Goal: Task Accomplishment & Management: Manage account settings

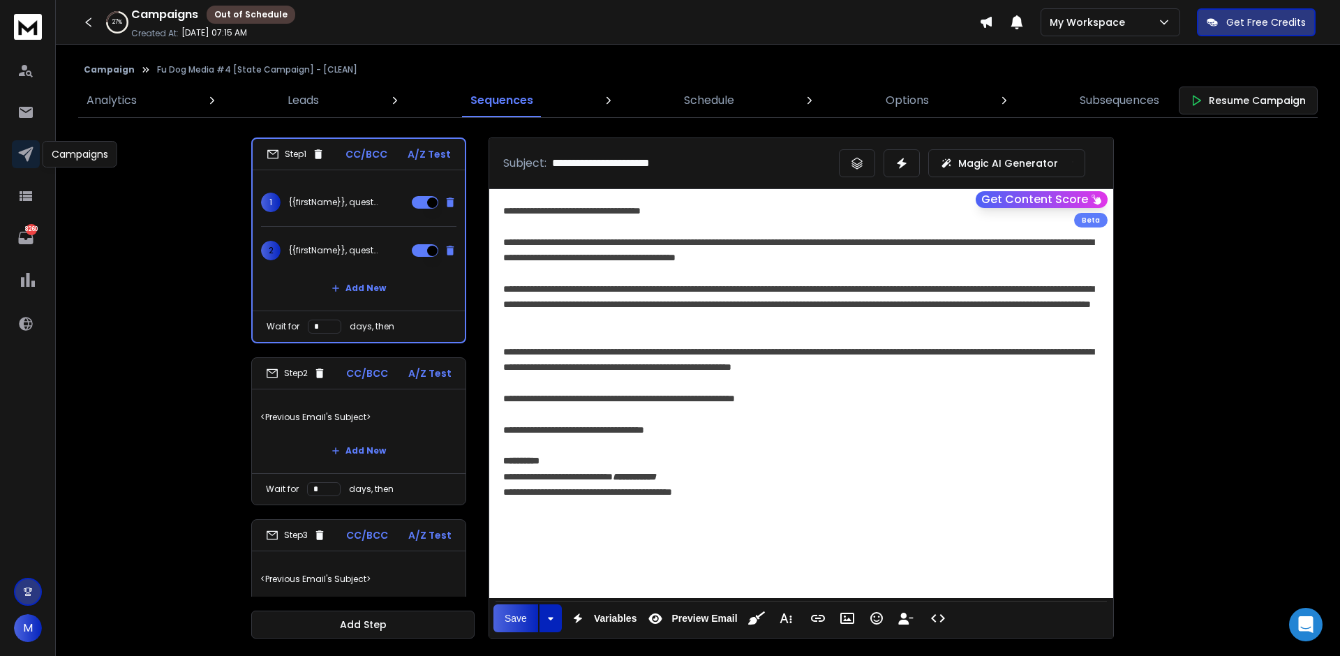
click at [28, 153] on icon at bounding box center [25, 154] width 15 height 15
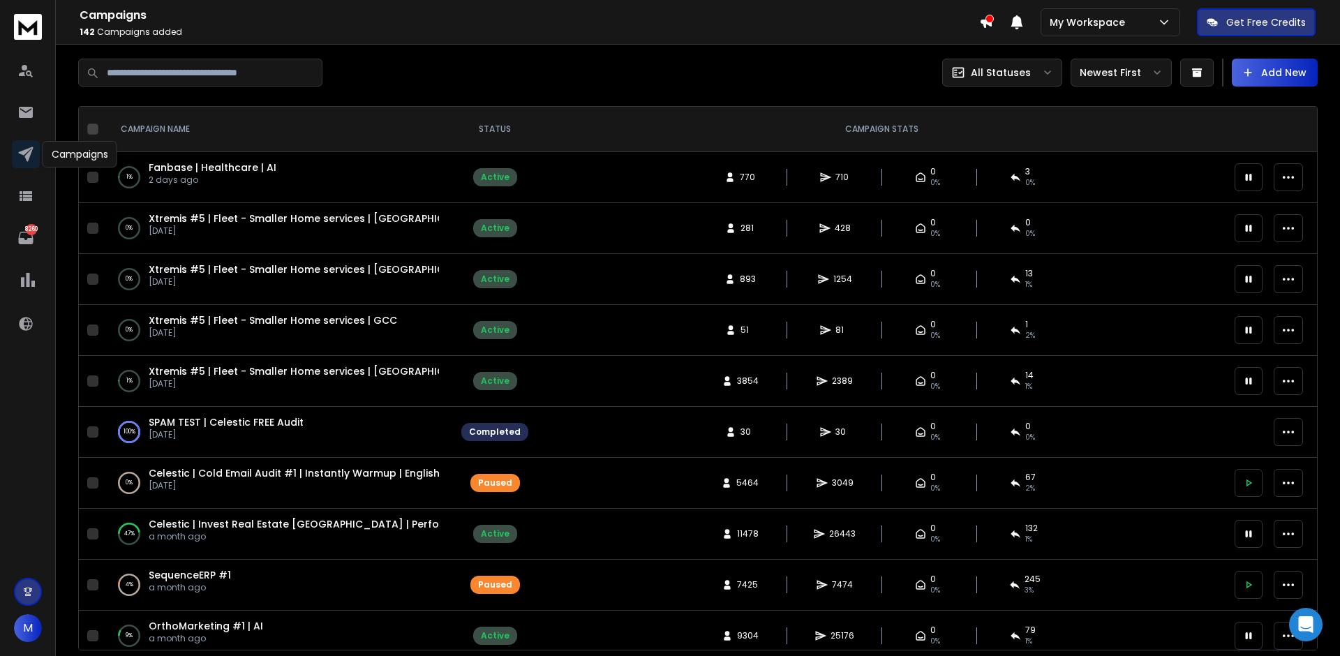
click at [269, 130] on th "CAMPAIGN NAME" at bounding box center [278, 129] width 349 height 45
click at [260, 165] on span "Fanbase | Healthcare | AI" at bounding box center [213, 168] width 128 height 14
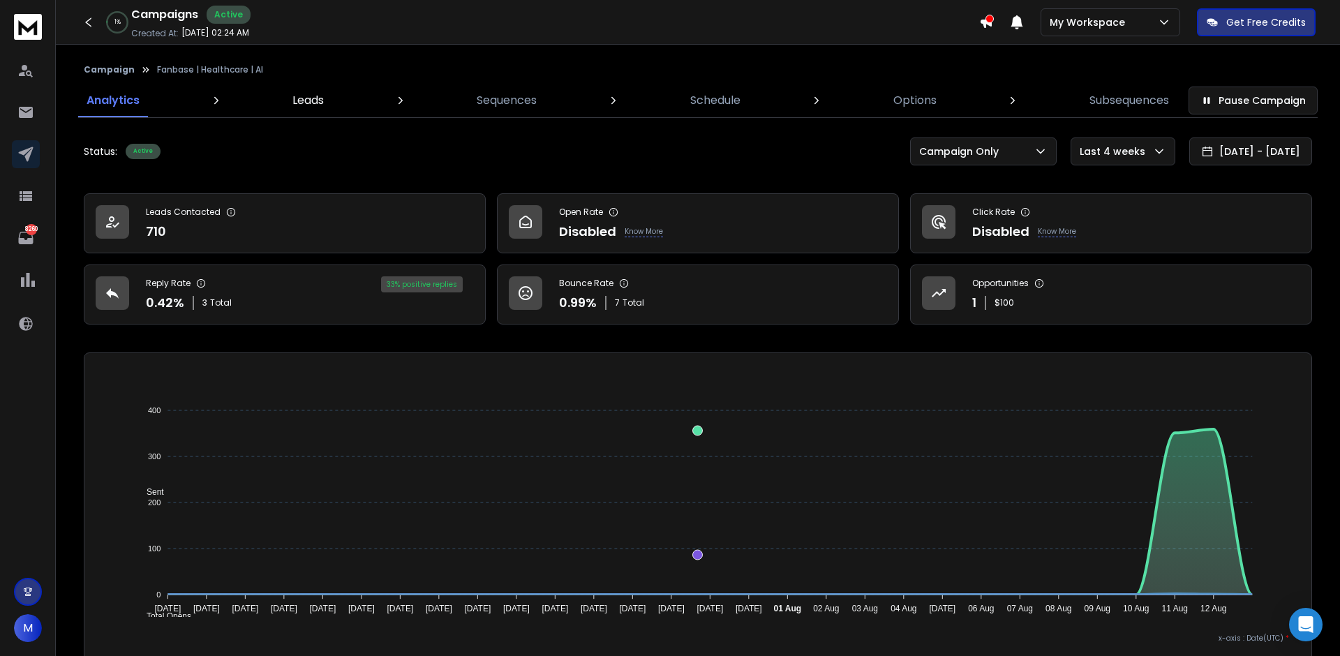
click at [304, 99] on p "Leads" at bounding box center [308, 100] width 31 height 17
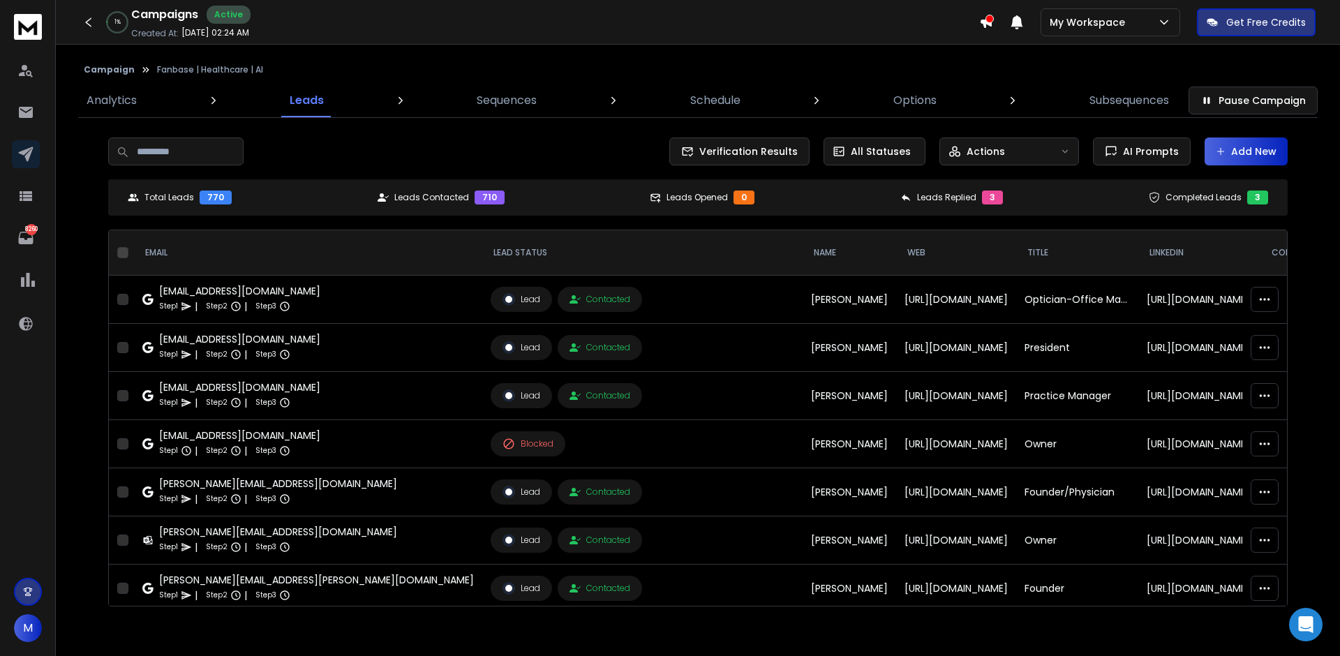
click at [1231, 163] on button "Add New" at bounding box center [1246, 152] width 83 height 28
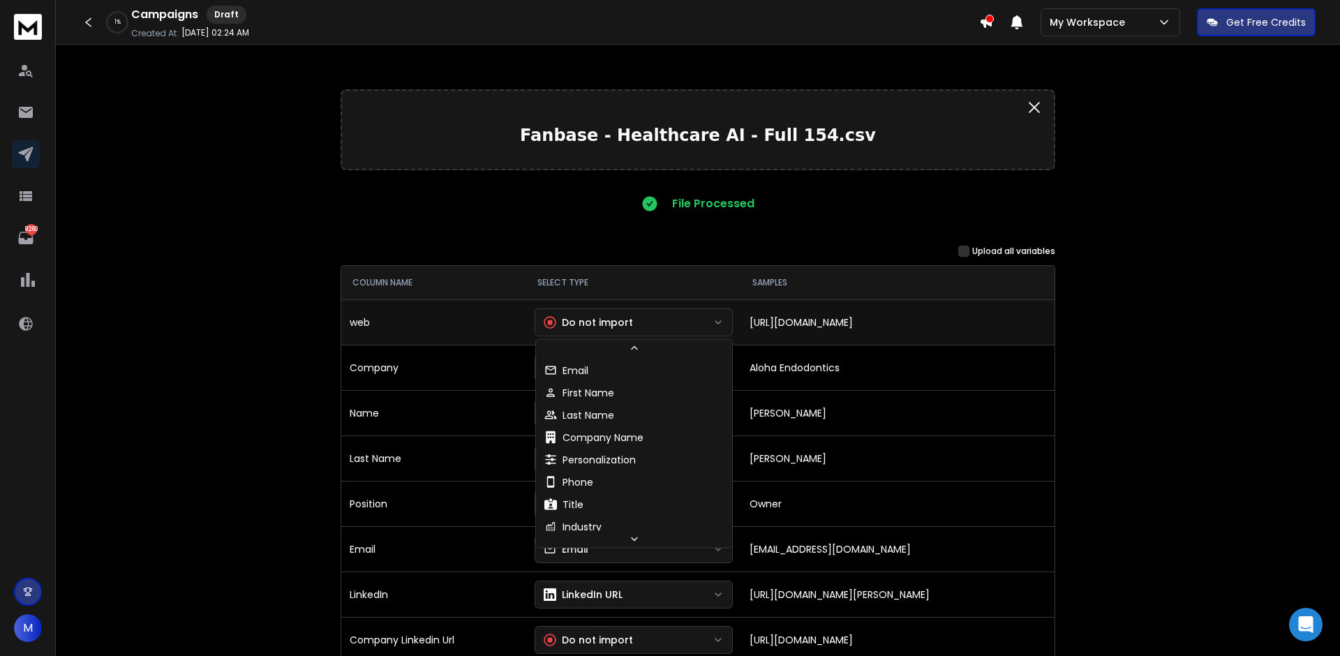
click at [642, 326] on button "Do not import" at bounding box center [634, 323] width 198 height 28
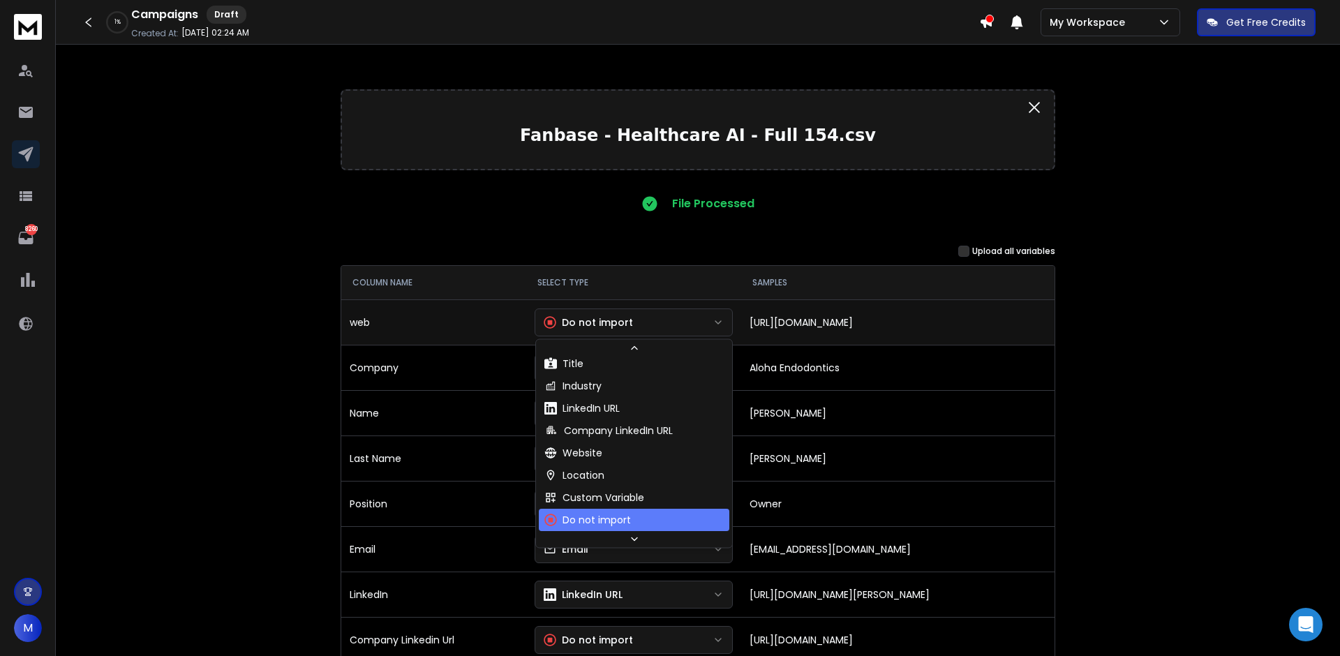
click at [449, 332] on td "web" at bounding box center [433, 322] width 185 height 45
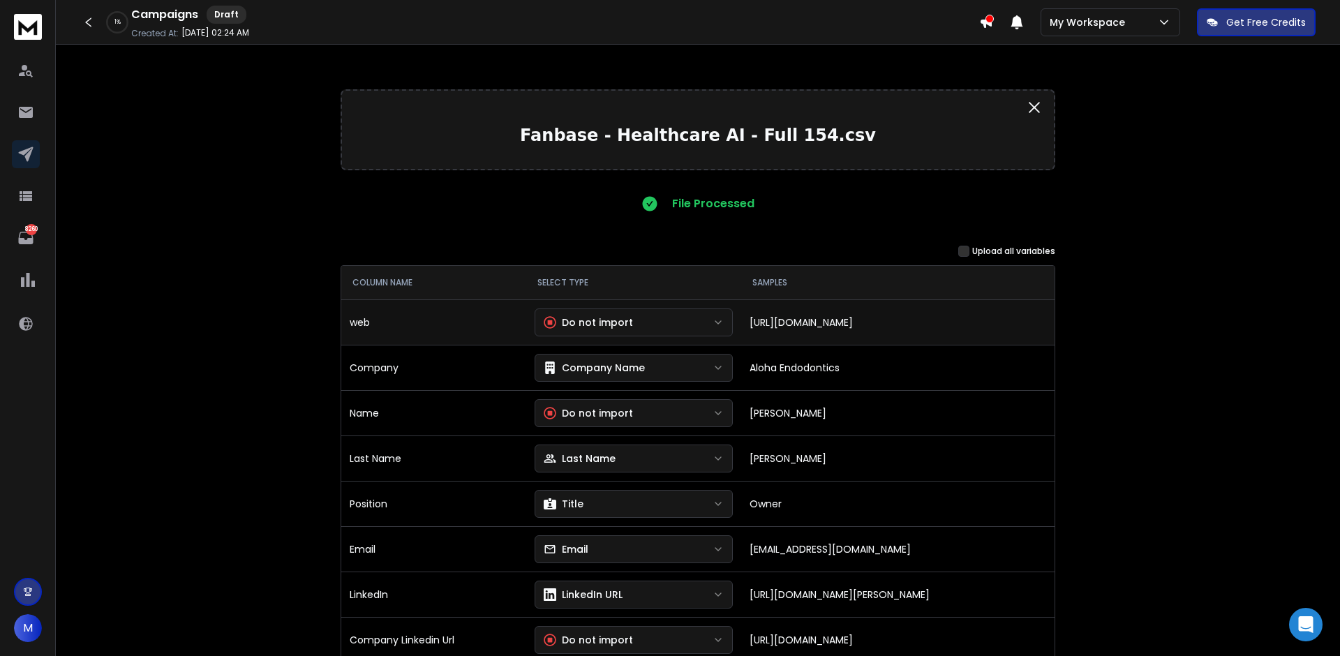
click at [572, 313] on button "Do not import" at bounding box center [634, 323] width 198 height 28
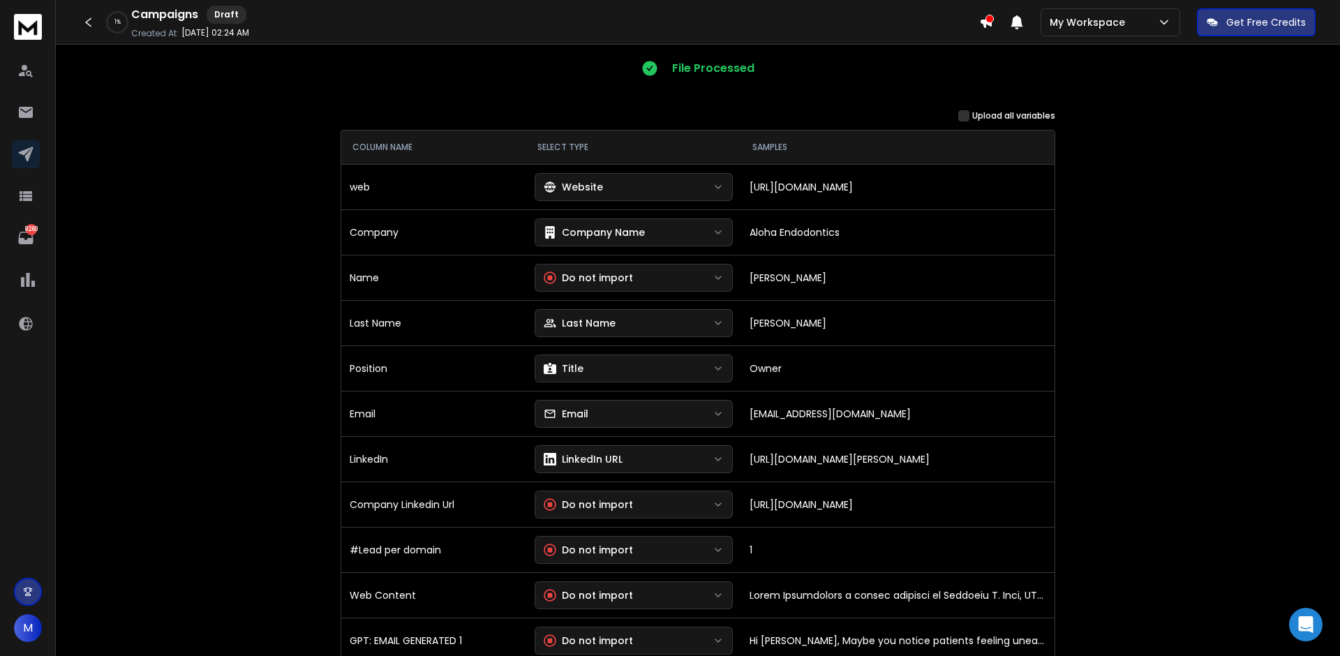
scroll to position [137, 0]
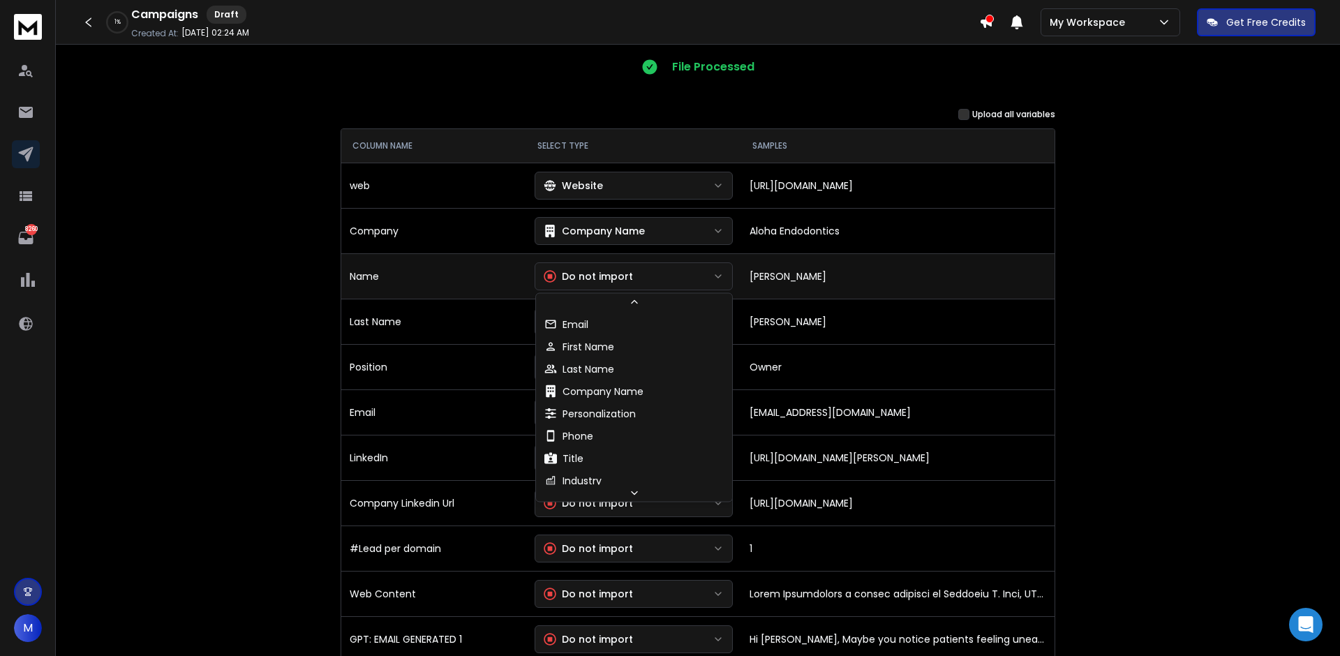
click at [590, 263] on button "Do not import" at bounding box center [634, 277] width 198 height 28
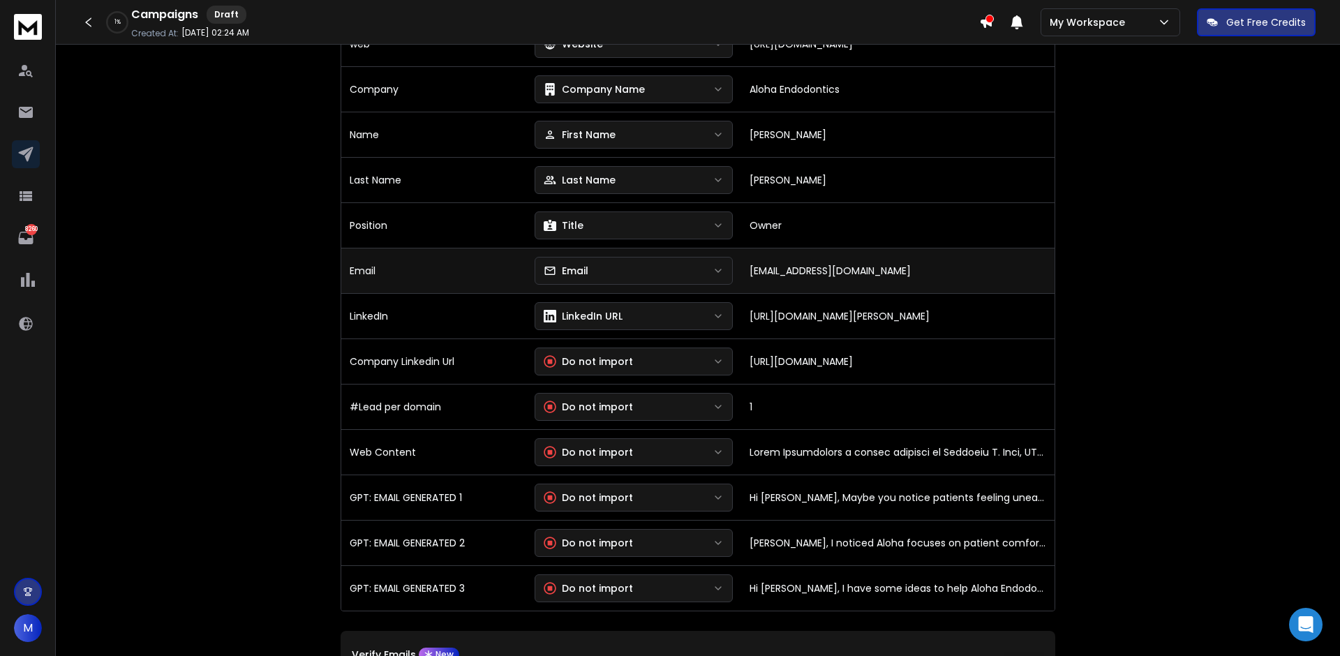
scroll to position [282, 0]
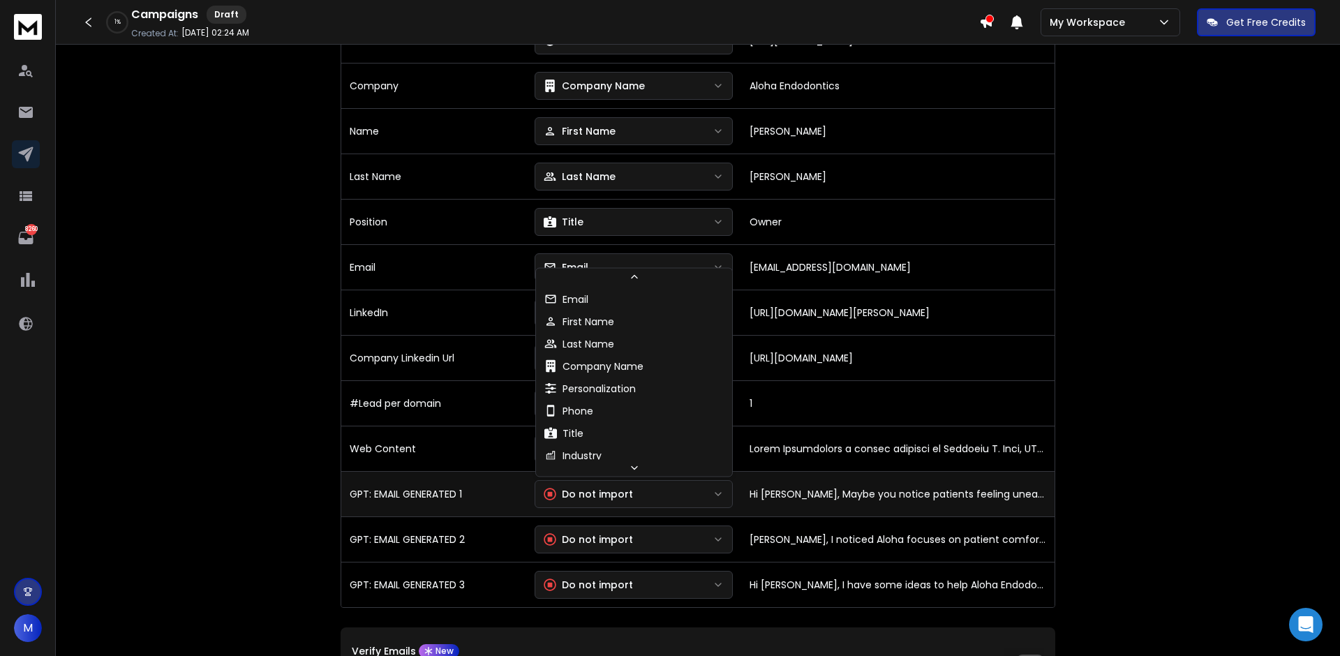
click at [686, 486] on button "Do not import" at bounding box center [634, 494] width 198 height 28
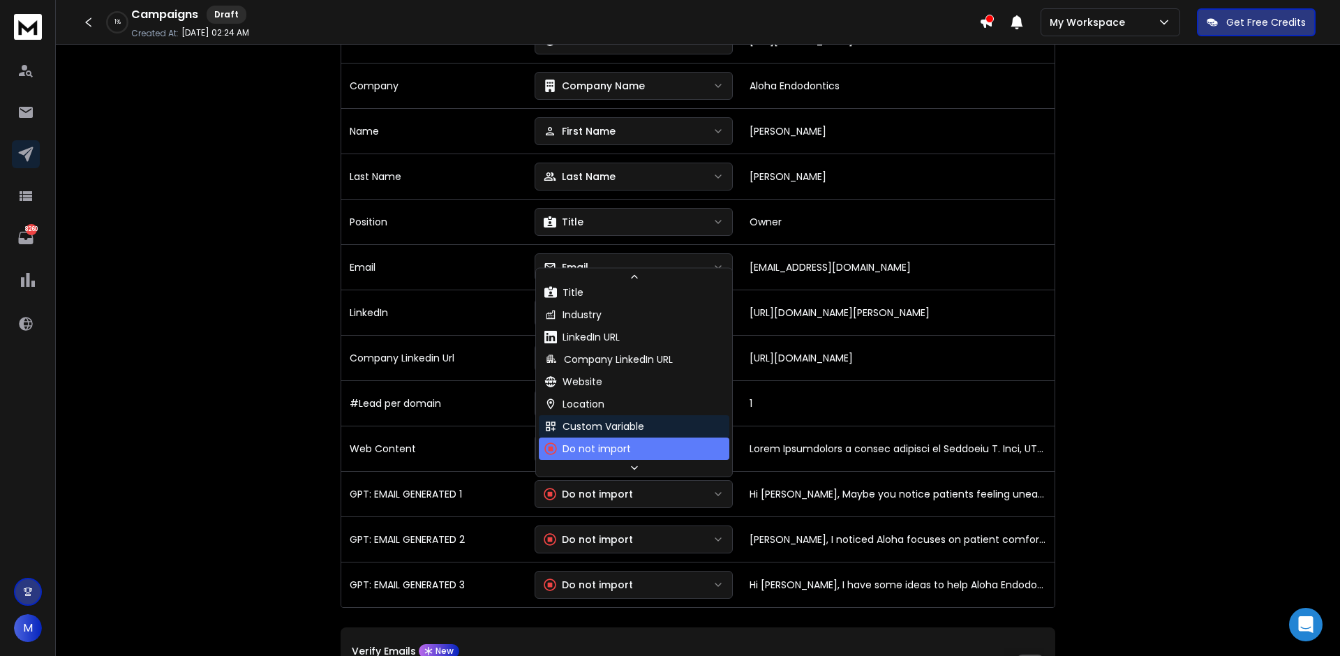
scroll to position [127, 0]
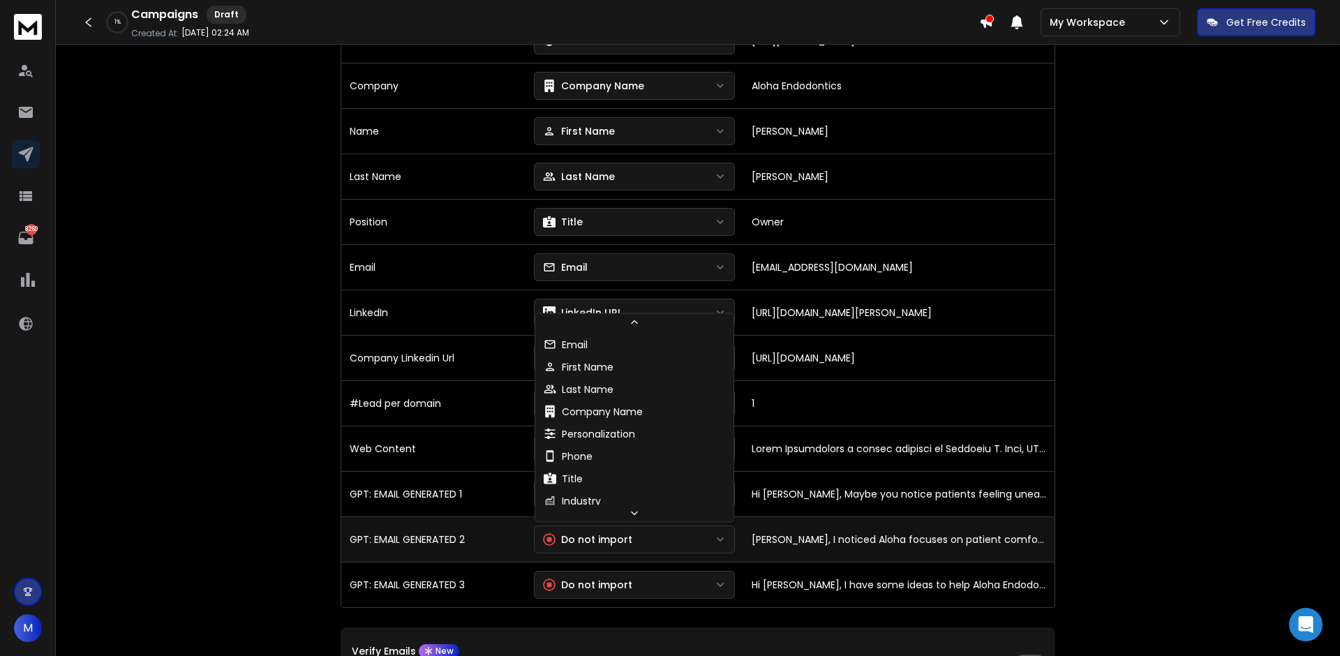
click at [663, 530] on button "Do not import" at bounding box center [634, 540] width 201 height 28
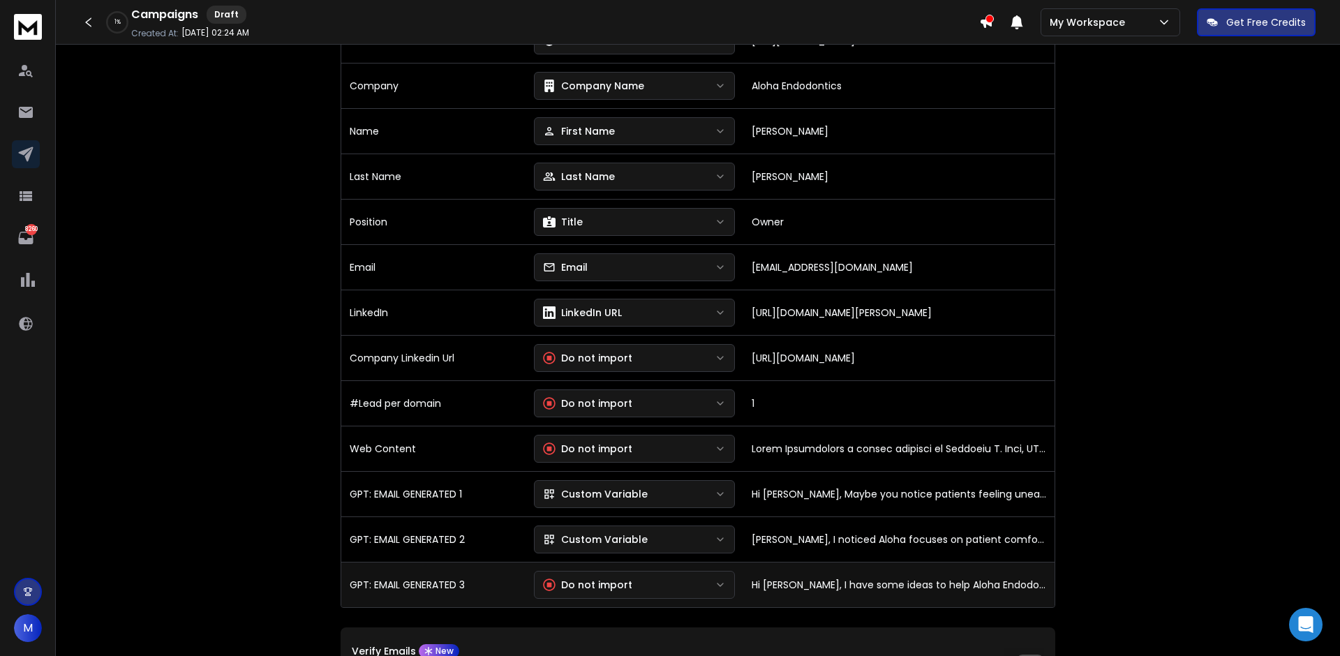
click at [657, 579] on button "Do not import" at bounding box center [634, 585] width 201 height 28
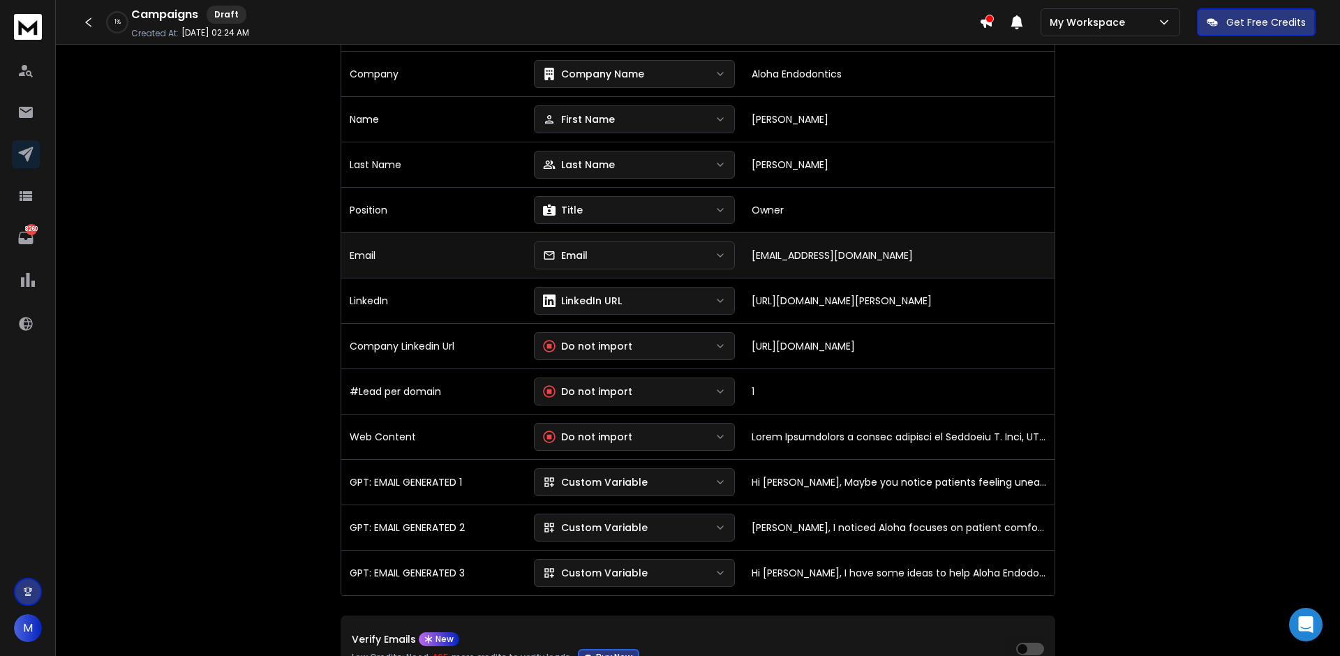
scroll to position [450, 0]
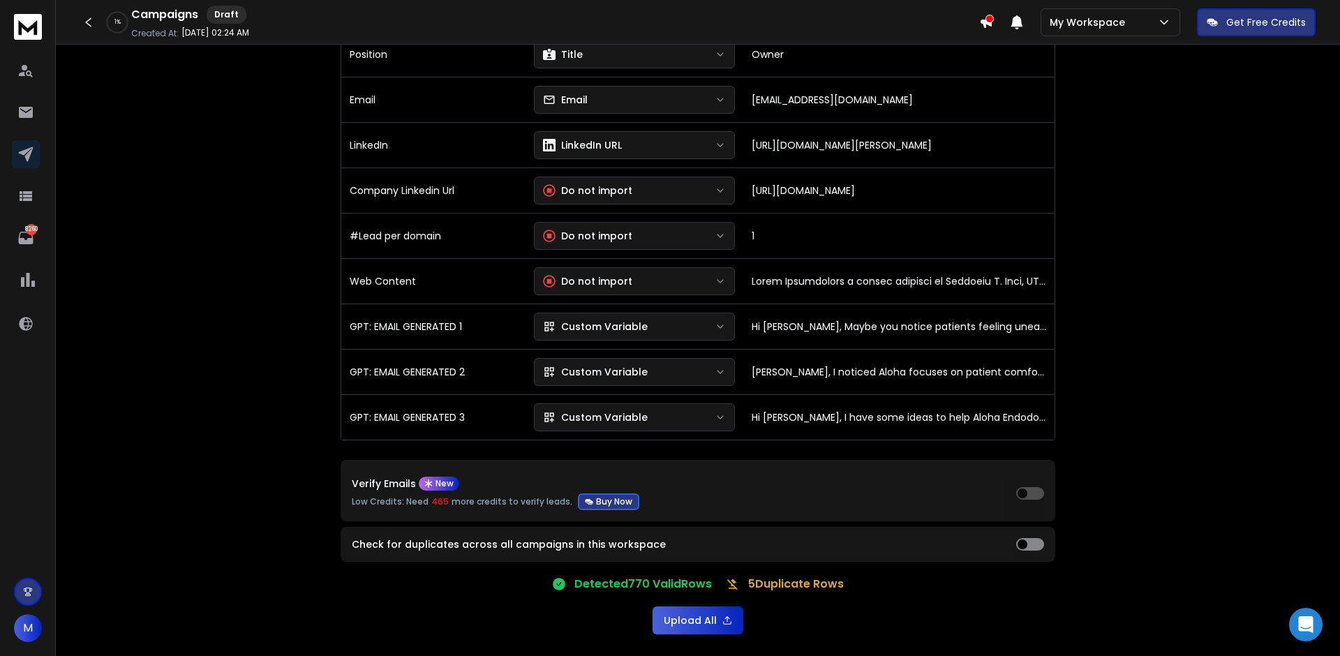
click at [688, 628] on button "Upload All" at bounding box center [698, 621] width 91 height 28
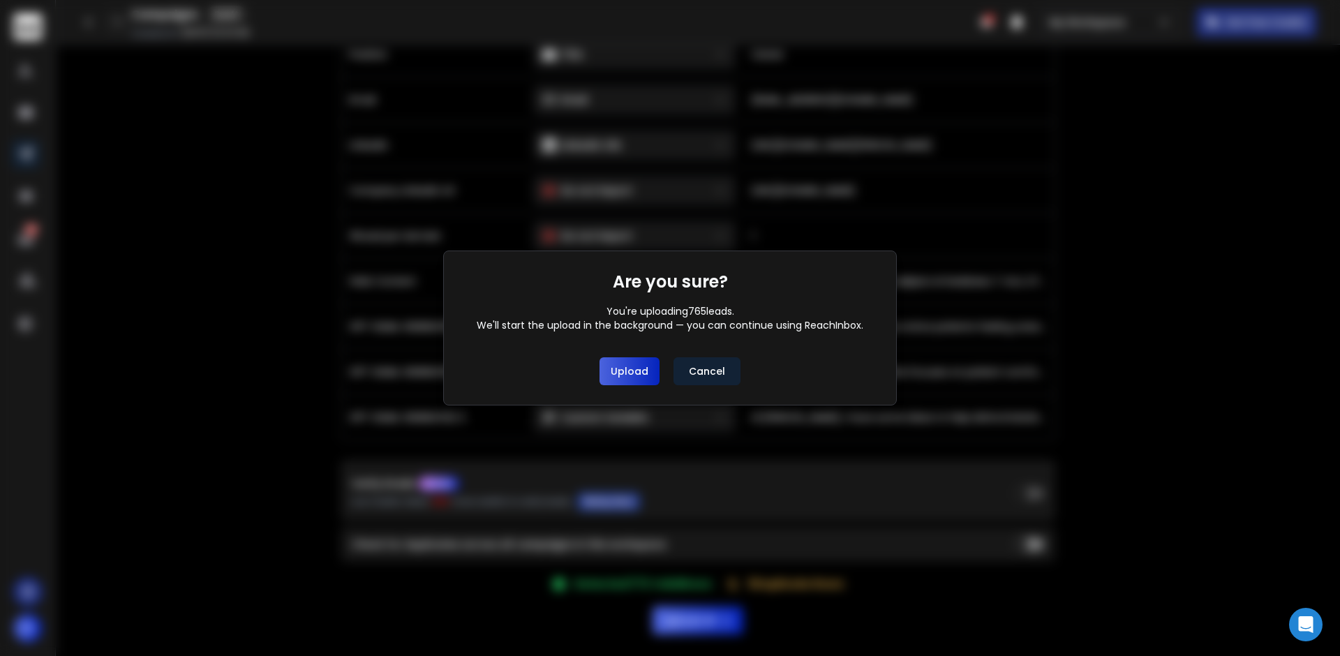
click at [630, 374] on button "Upload" at bounding box center [630, 371] width 60 height 28
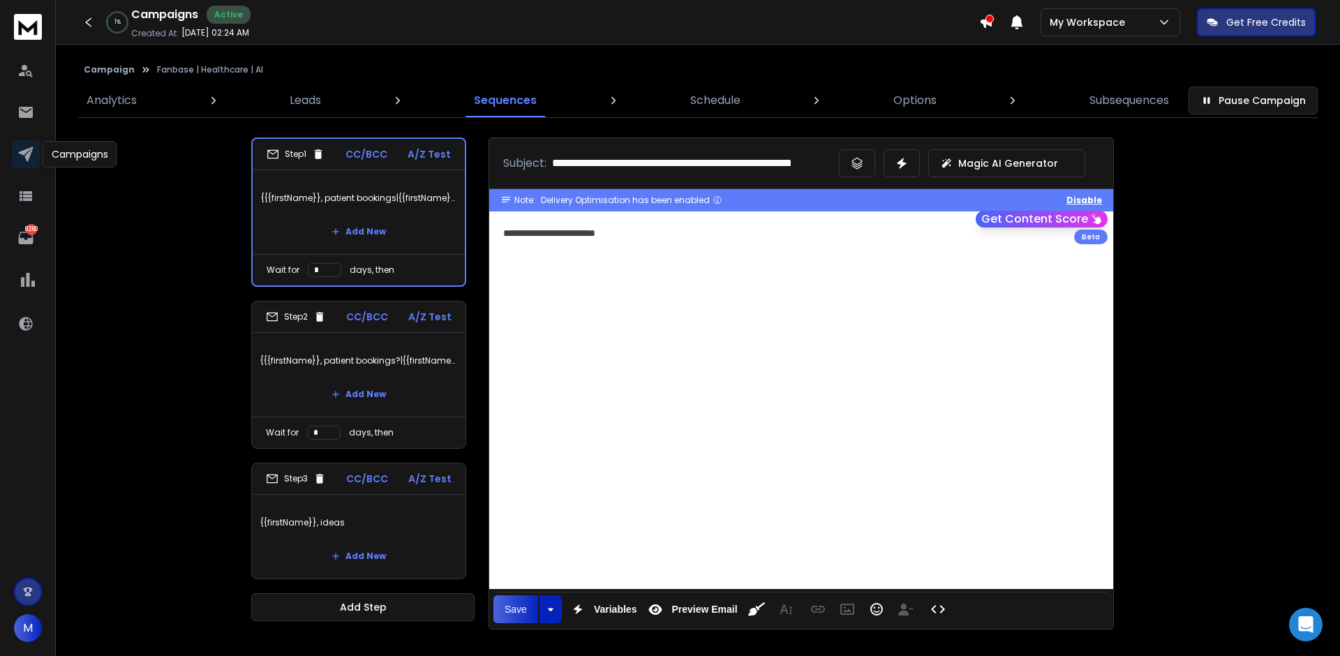
click at [27, 155] on icon at bounding box center [25, 154] width 15 height 15
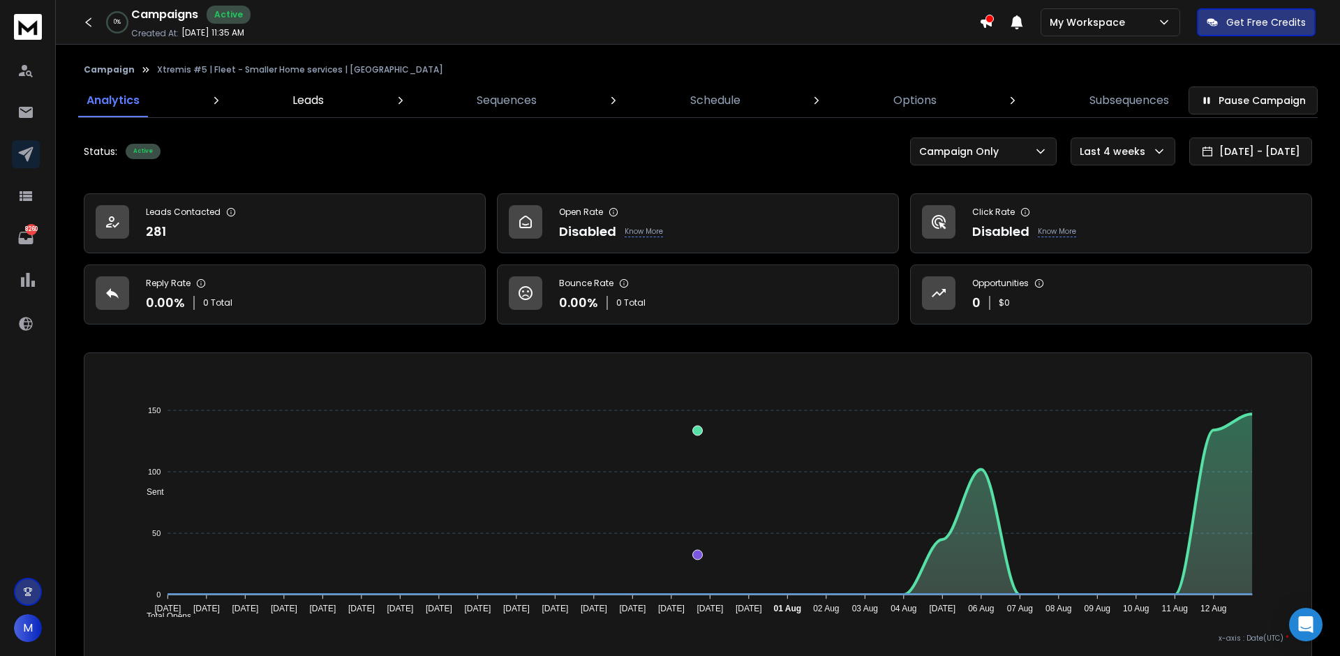
click at [298, 99] on p "Leads" at bounding box center [308, 100] width 31 height 17
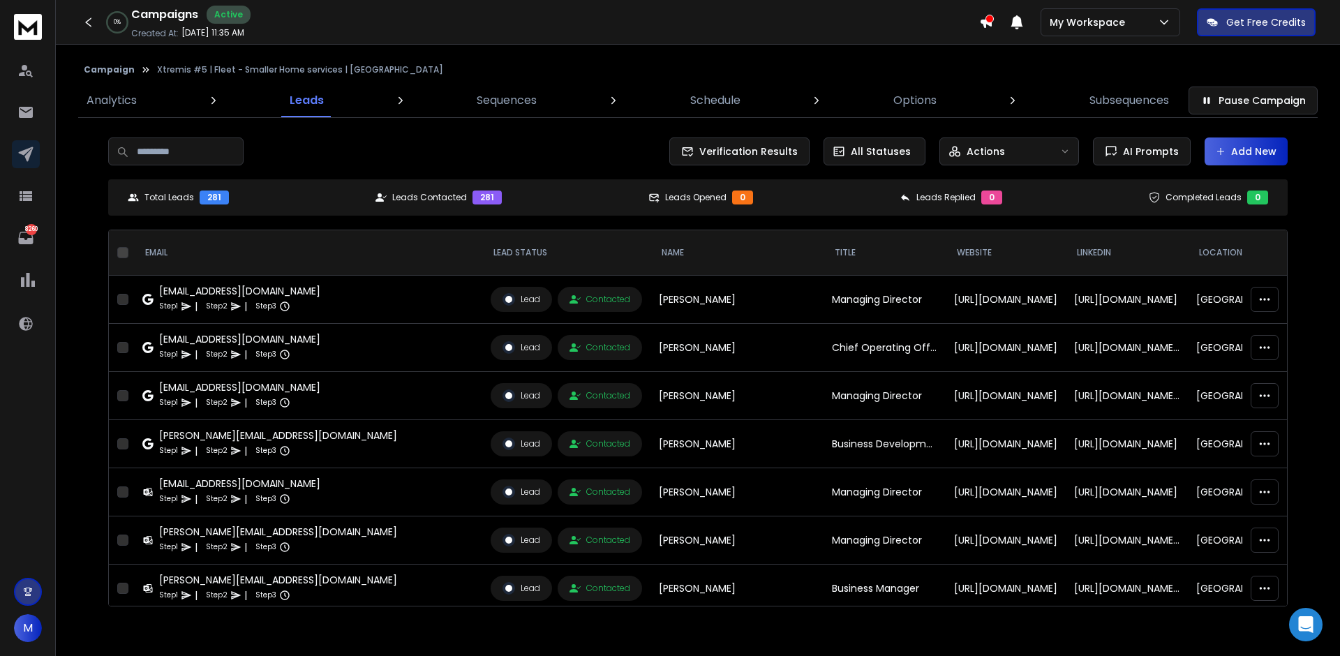
click at [1234, 149] on button "Add New" at bounding box center [1246, 152] width 83 height 28
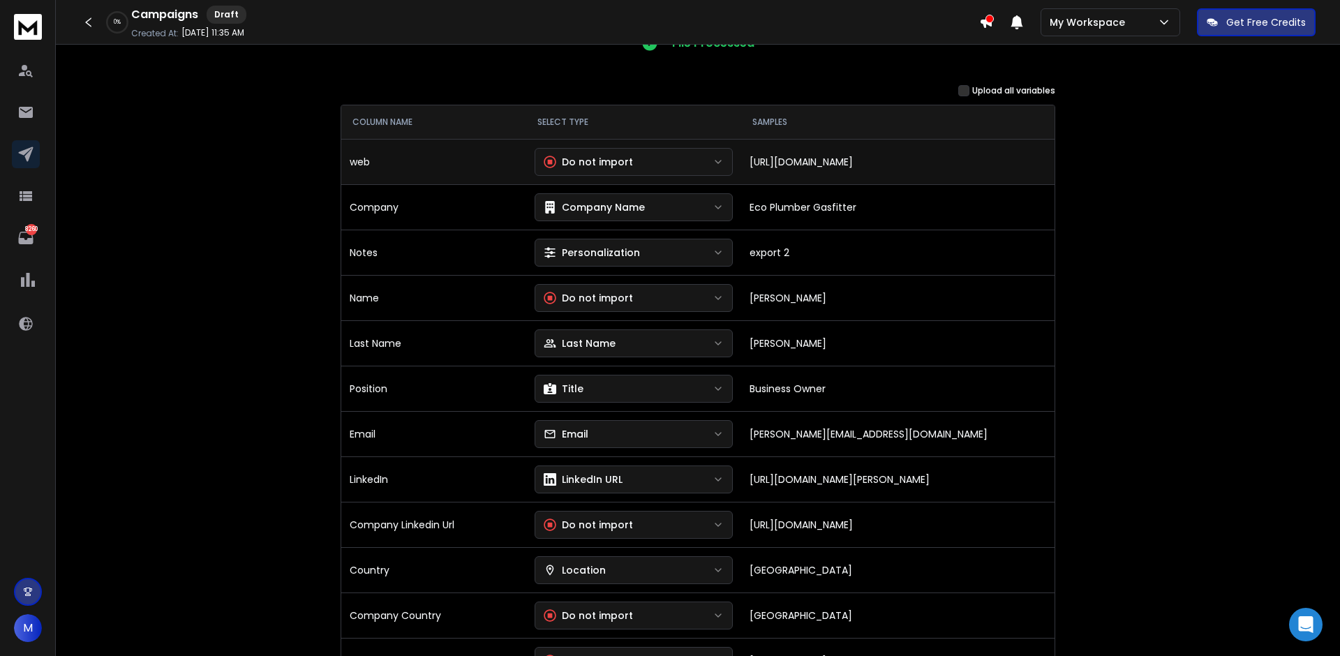
scroll to position [160, 0]
click at [604, 163] on div "Do not import" at bounding box center [588, 163] width 89 height 14
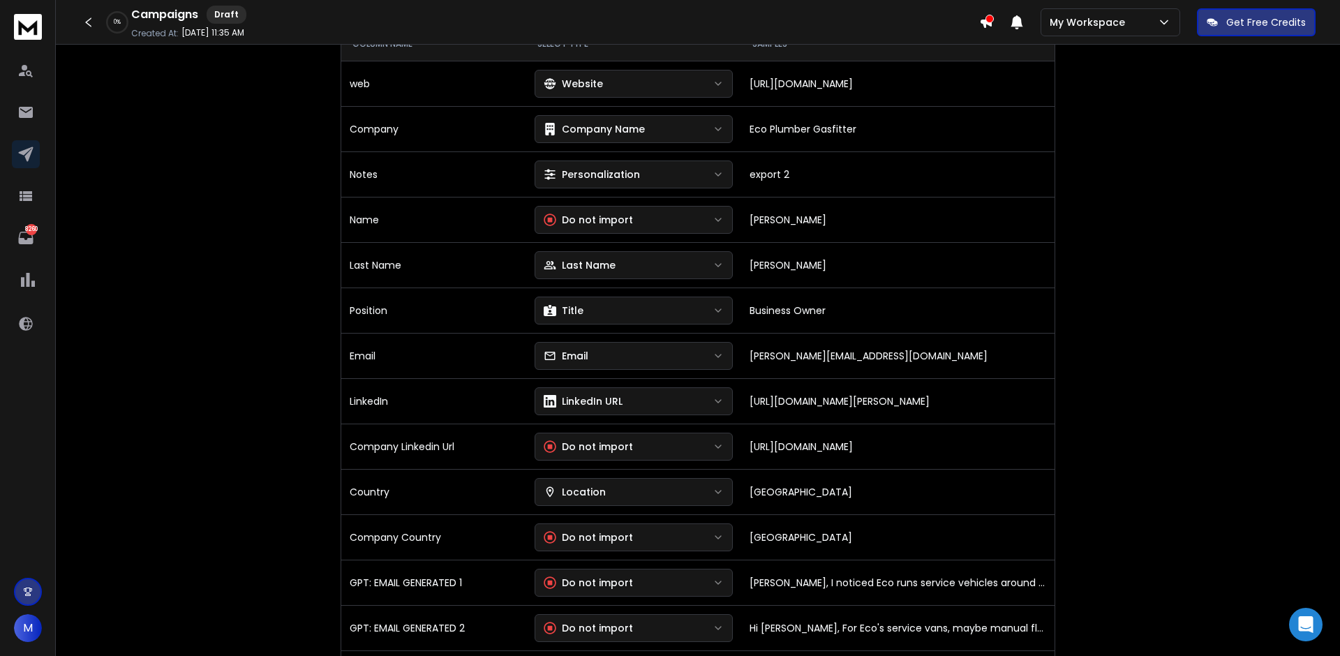
scroll to position [242, 0]
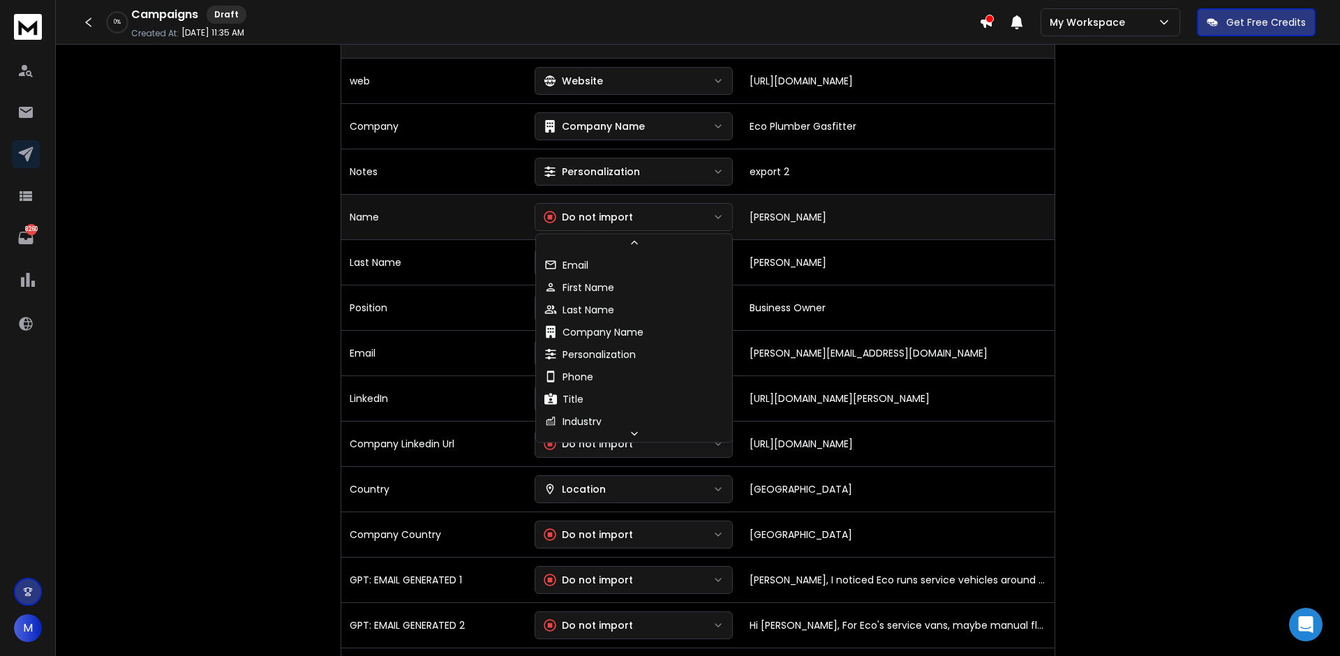
click at [608, 212] on div "Do not import" at bounding box center [588, 217] width 89 height 14
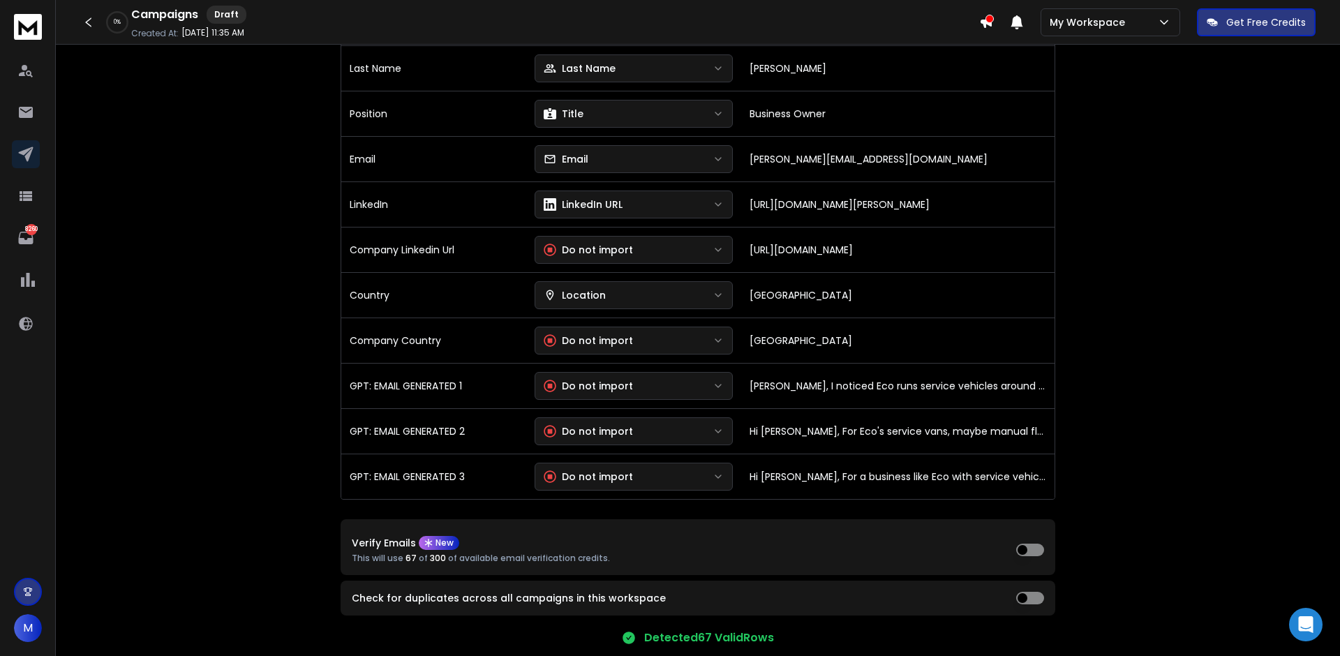
scroll to position [440, 0]
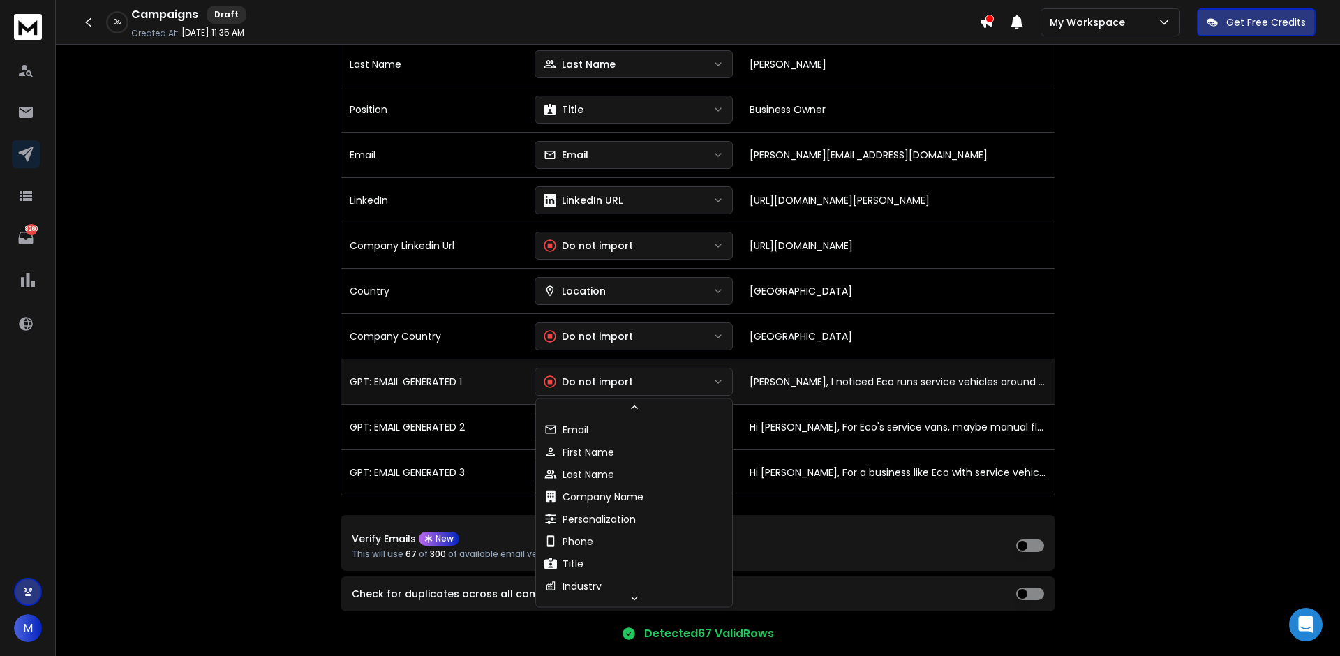
click at [591, 376] on div "Do not import" at bounding box center [588, 382] width 89 height 14
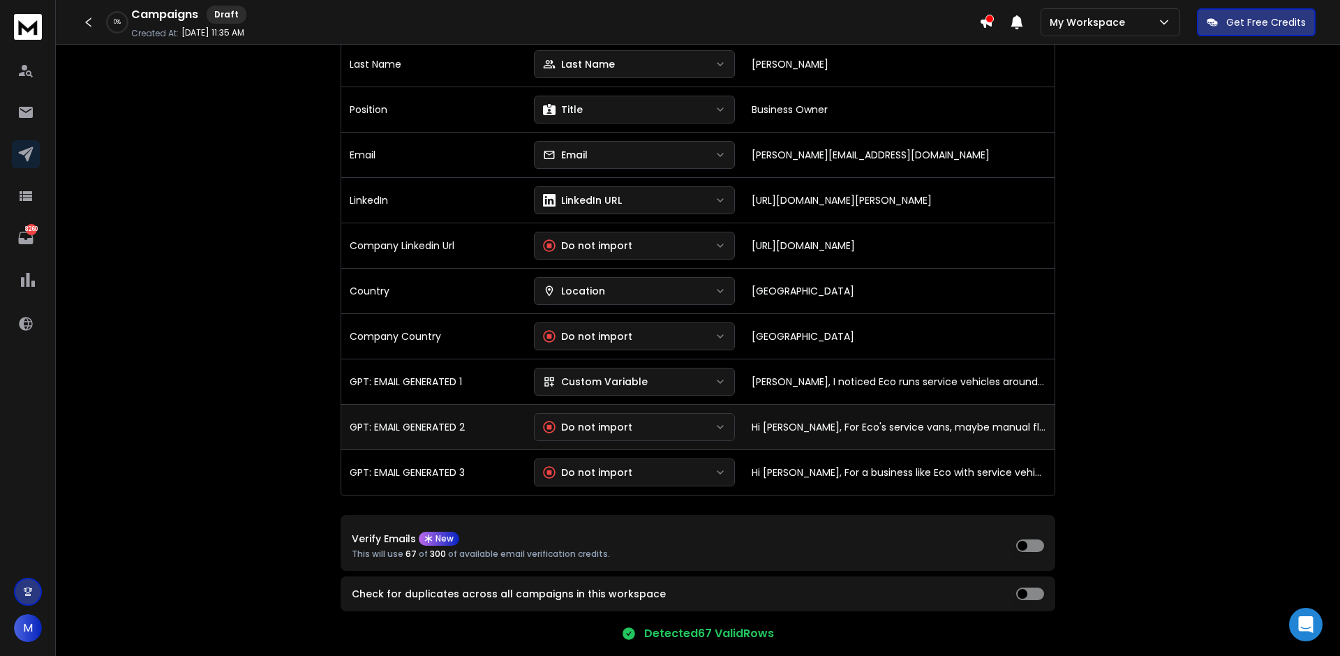
click at [609, 426] on div "Do not import" at bounding box center [587, 427] width 89 height 14
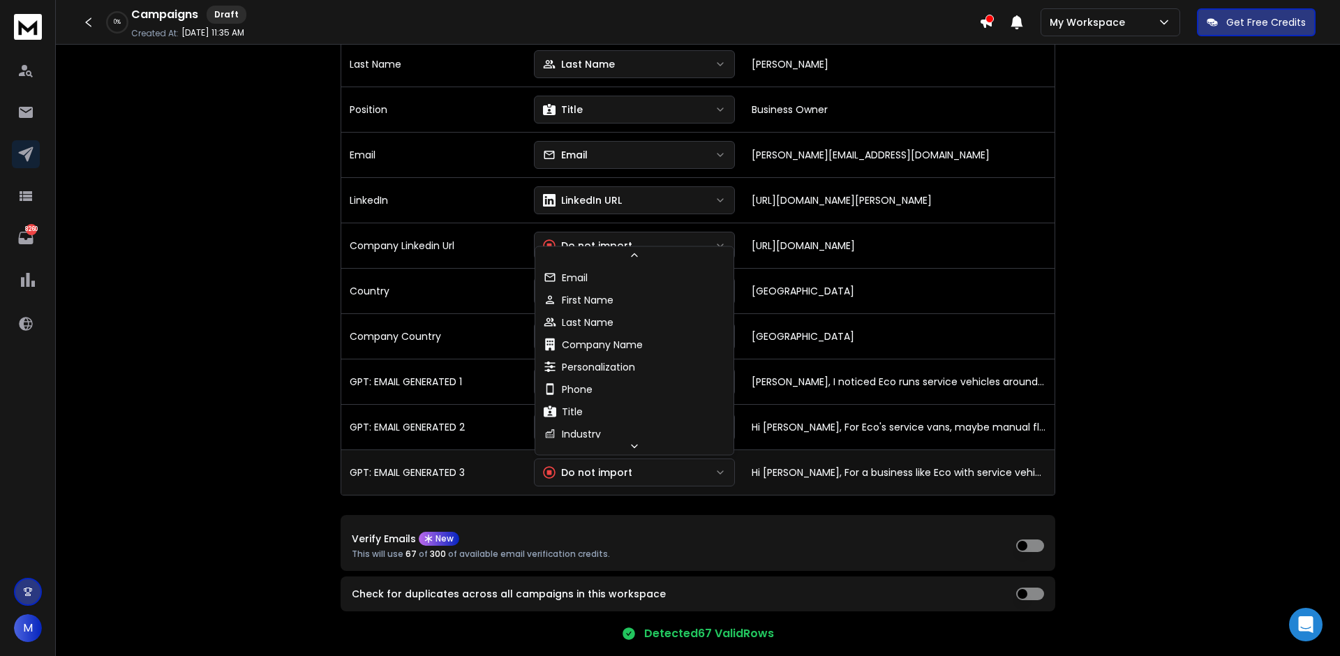
click at [619, 471] on div "Do not import" at bounding box center [587, 473] width 89 height 14
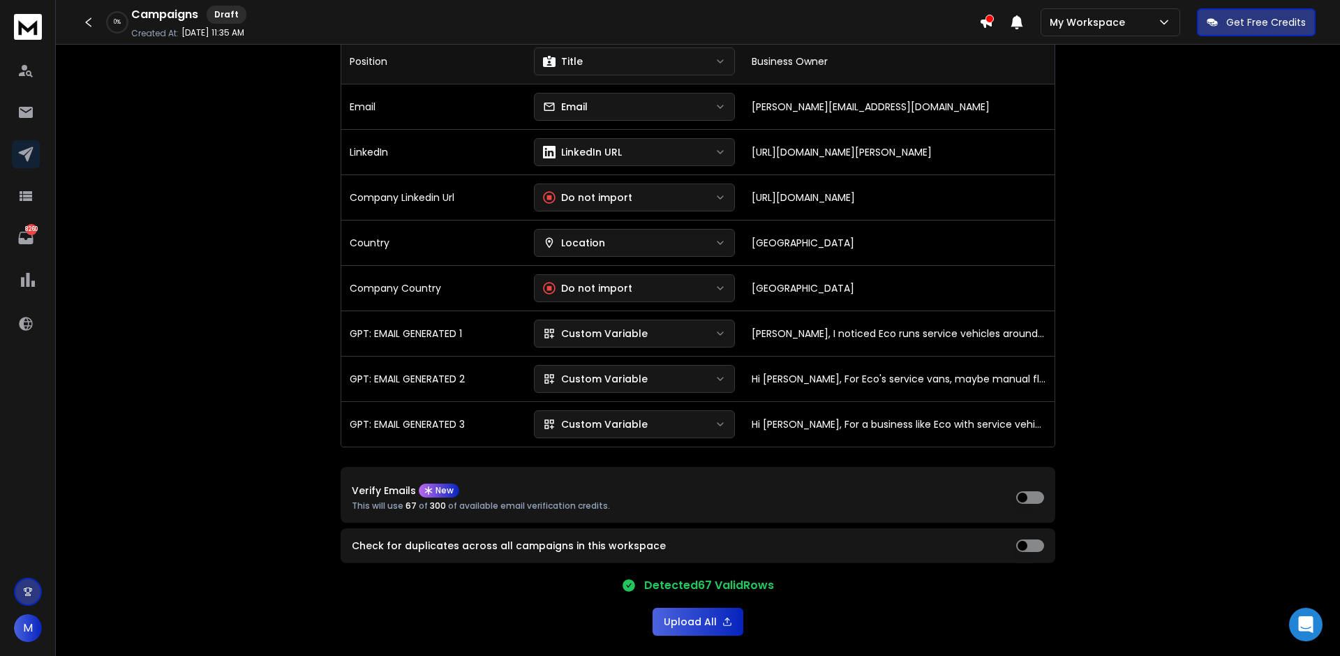
scroll to position [489, 0]
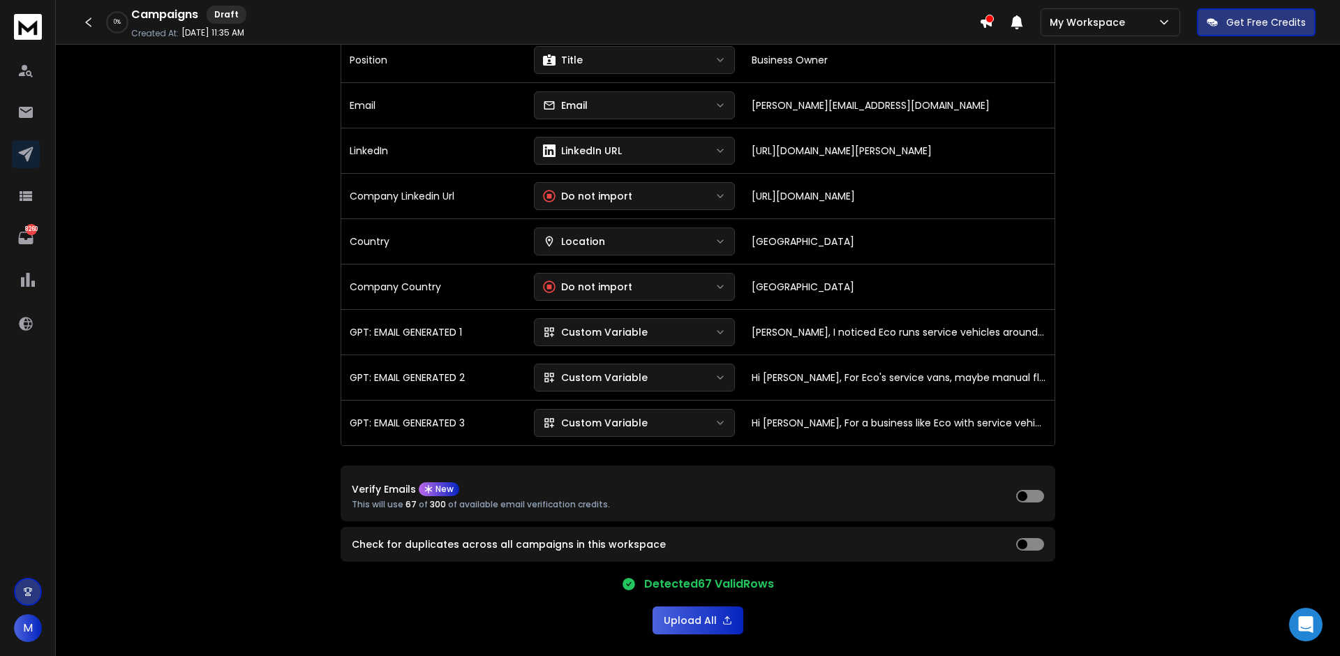
click at [676, 608] on button "Upload All" at bounding box center [698, 621] width 91 height 28
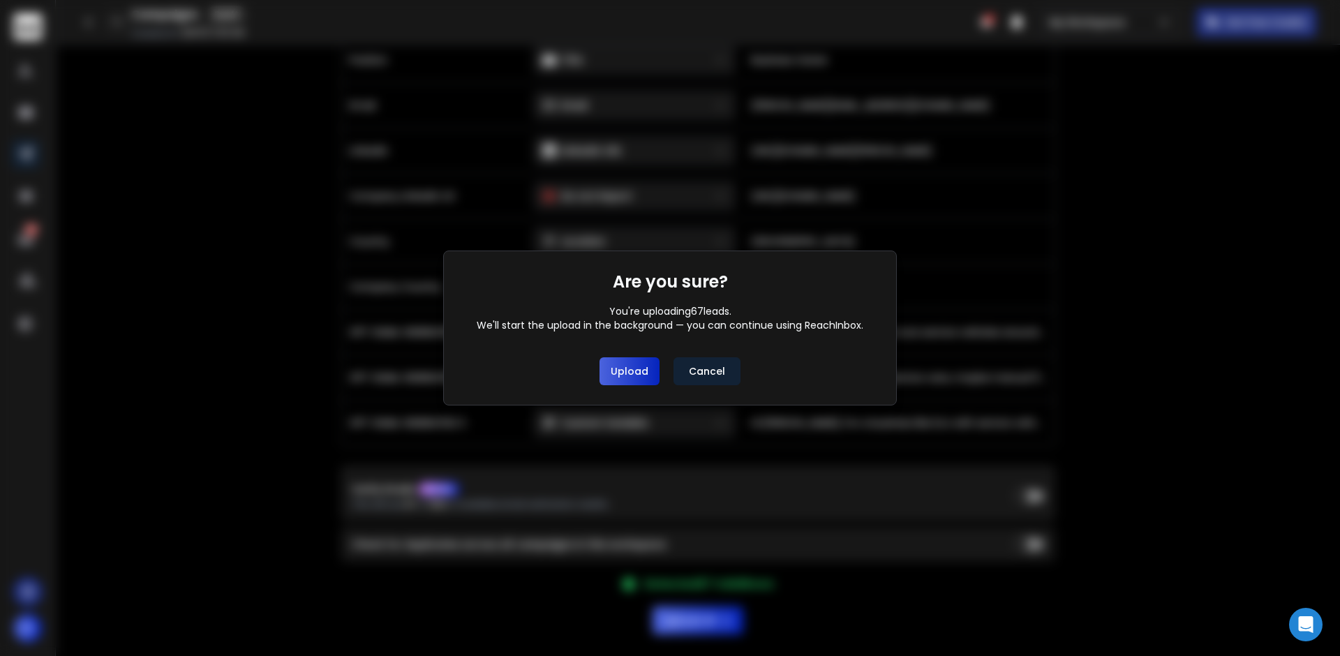
click at [623, 374] on button "Upload" at bounding box center [630, 371] width 60 height 28
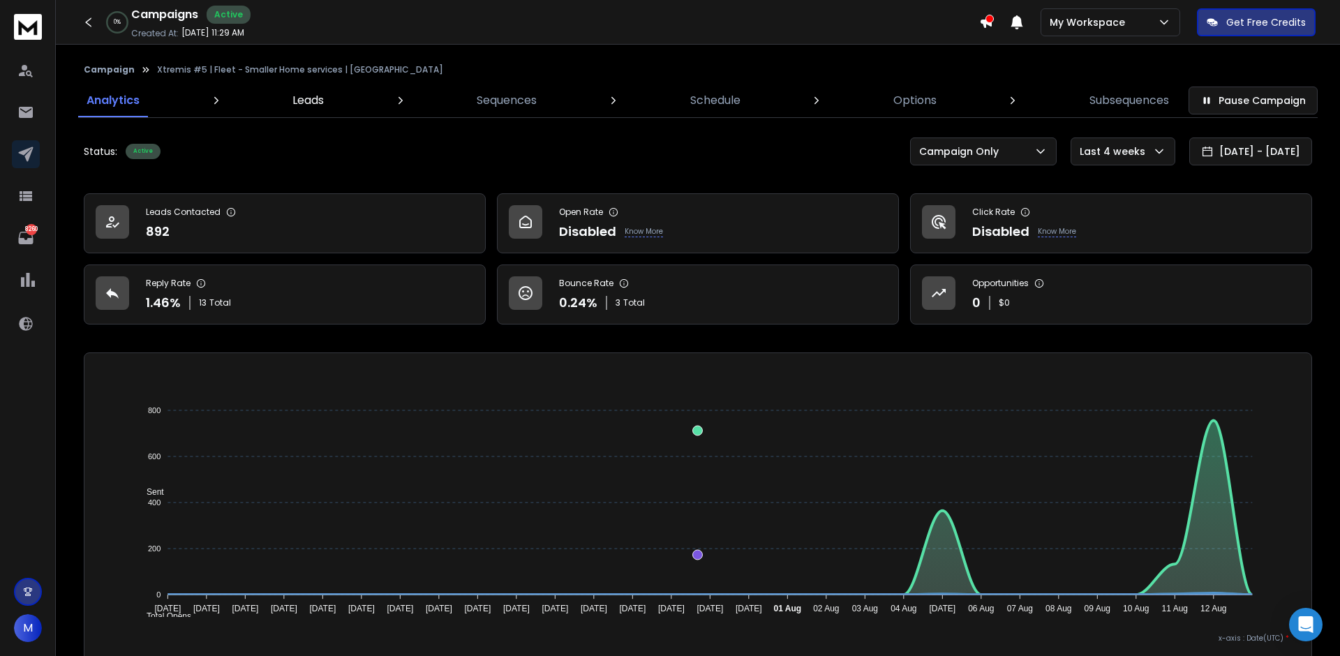
click at [304, 100] on p "Leads" at bounding box center [308, 100] width 31 height 17
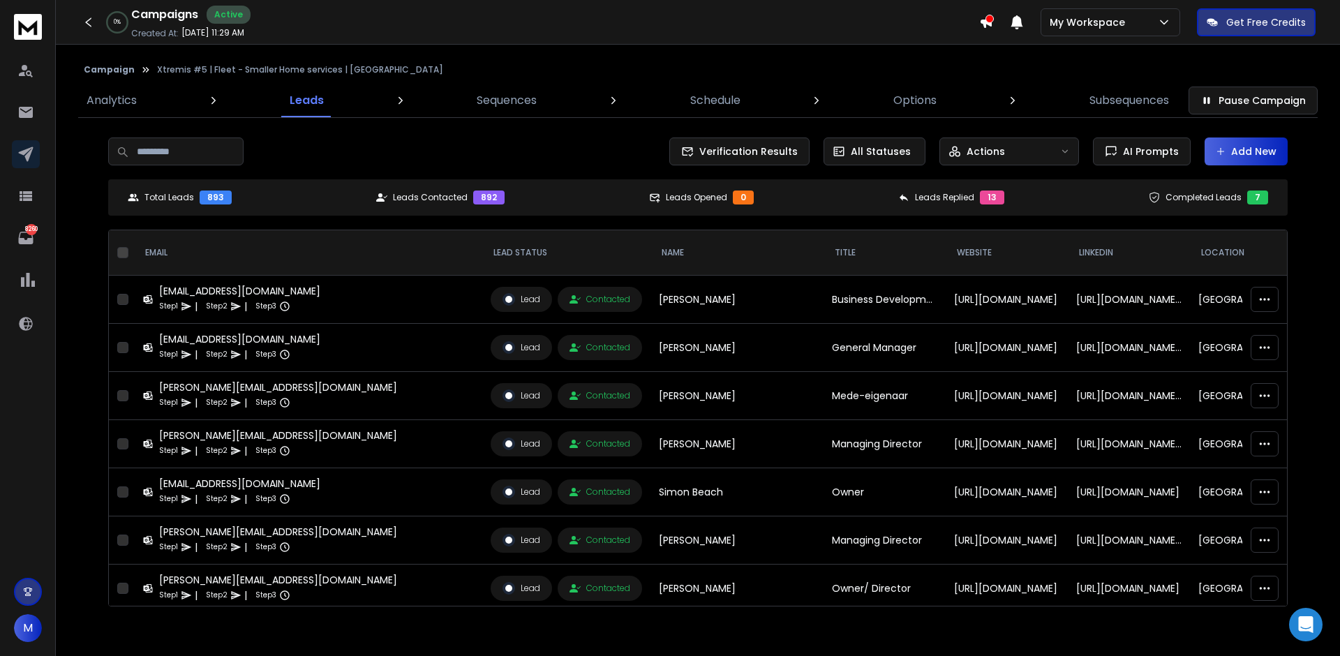
click at [1242, 156] on button "Add New" at bounding box center [1246, 152] width 83 height 28
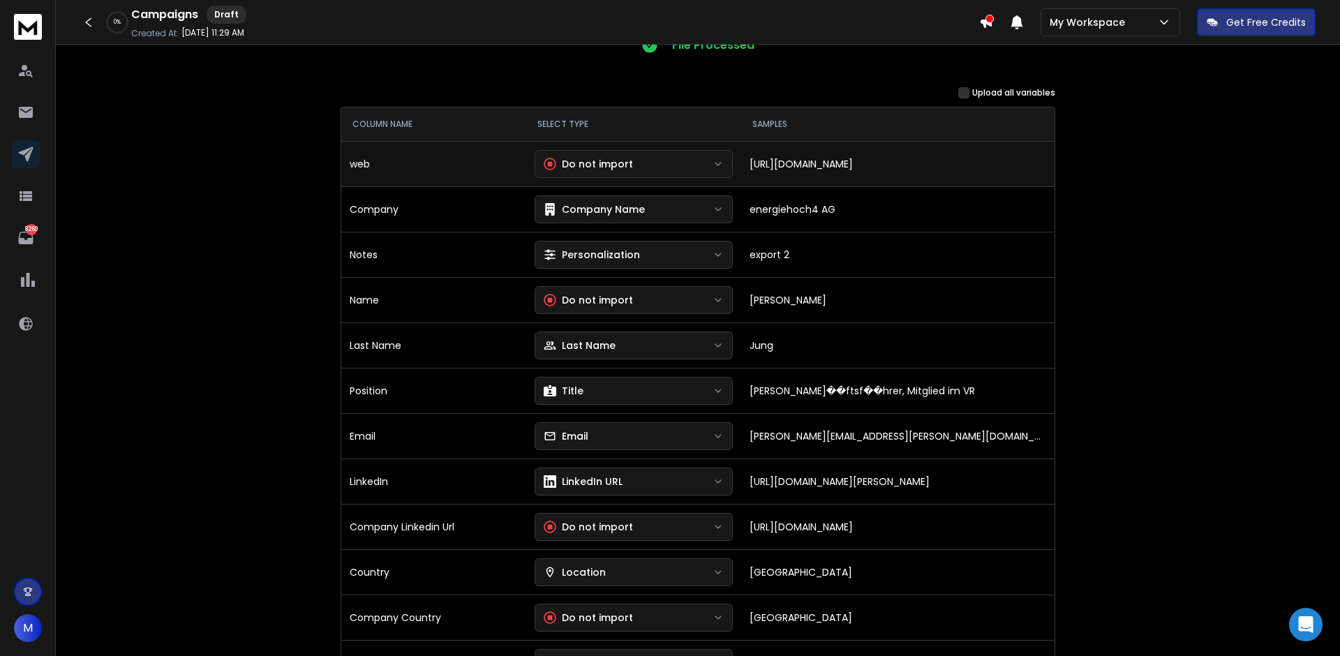
scroll to position [157, 0]
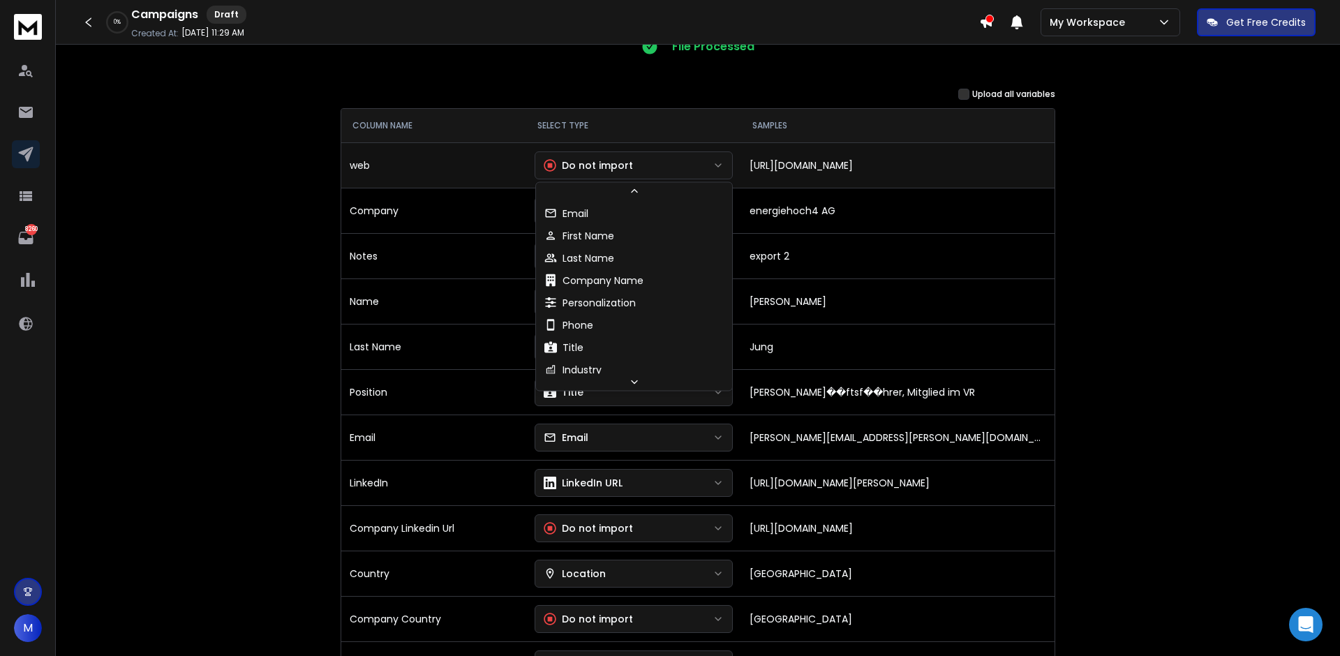
click at [582, 163] on div "Do not import" at bounding box center [588, 165] width 89 height 14
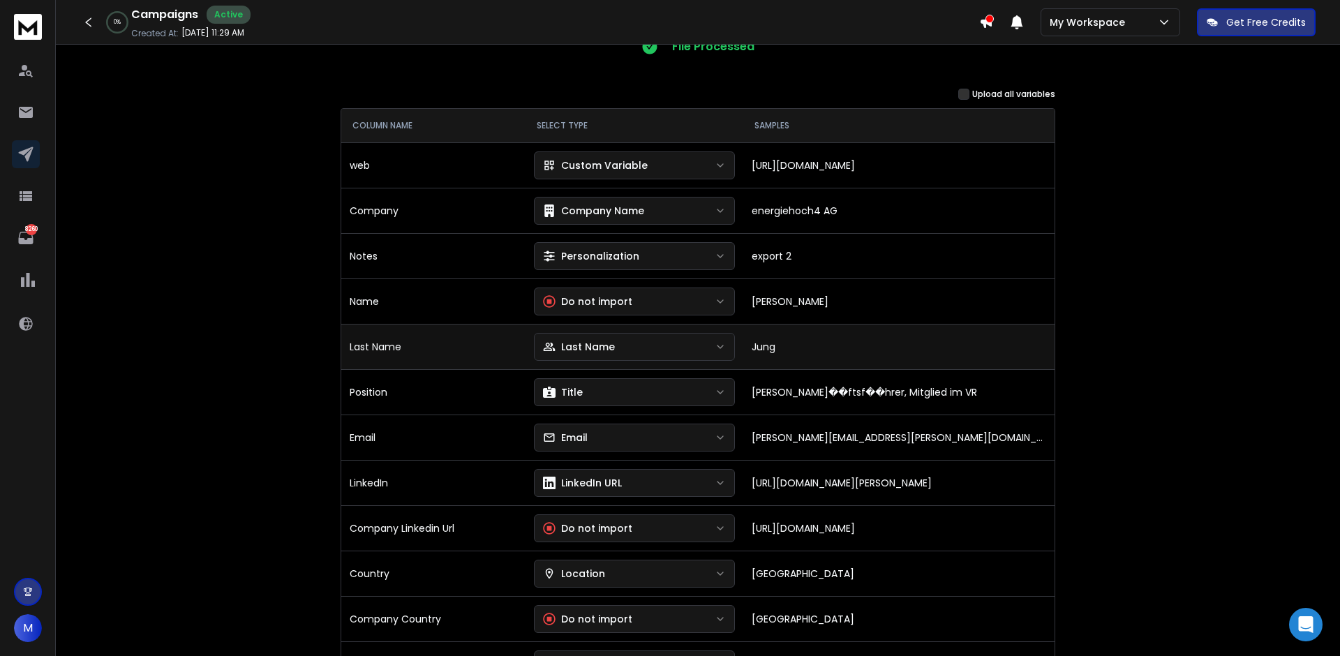
scroll to position [291, 0]
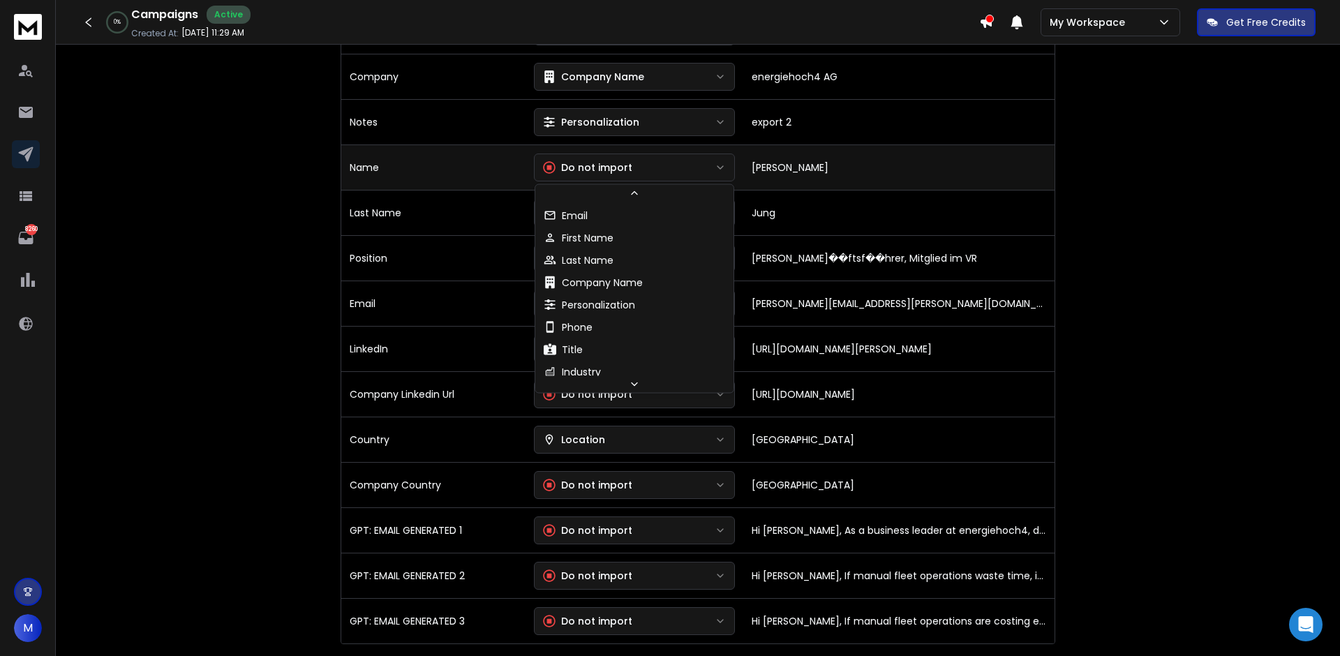
click at [602, 170] on div "Do not import" at bounding box center [587, 168] width 89 height 14
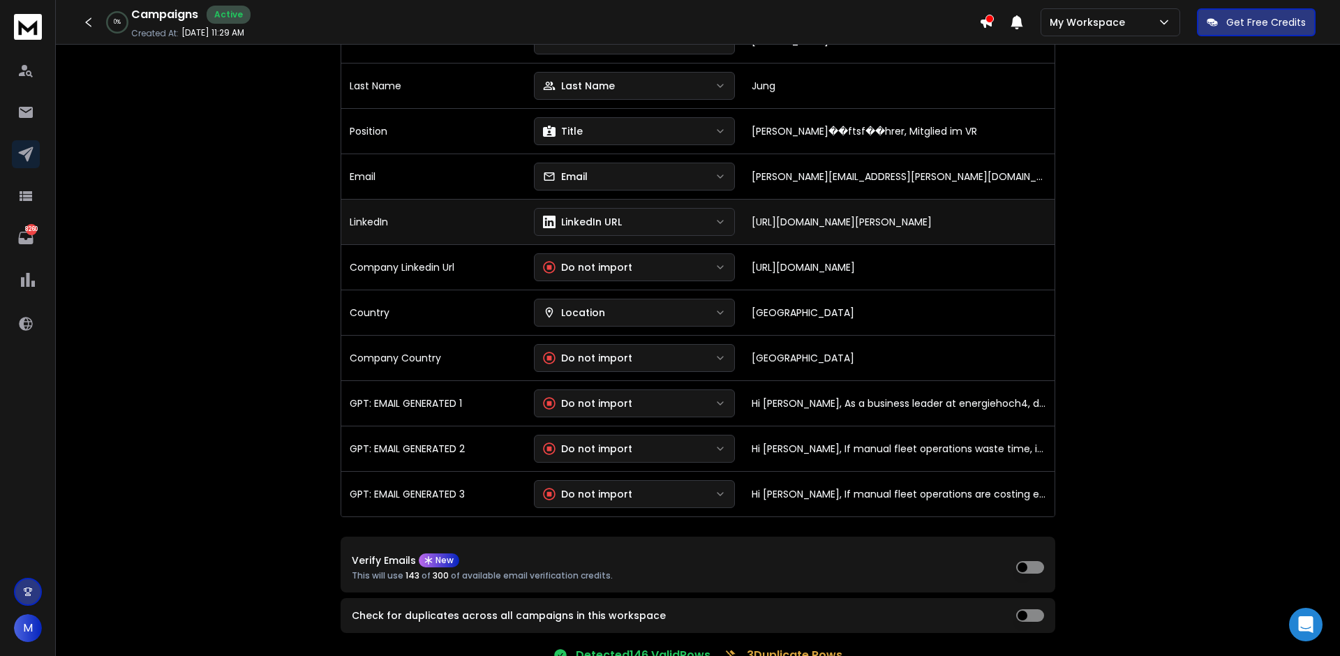
scroll to position [427, 0]
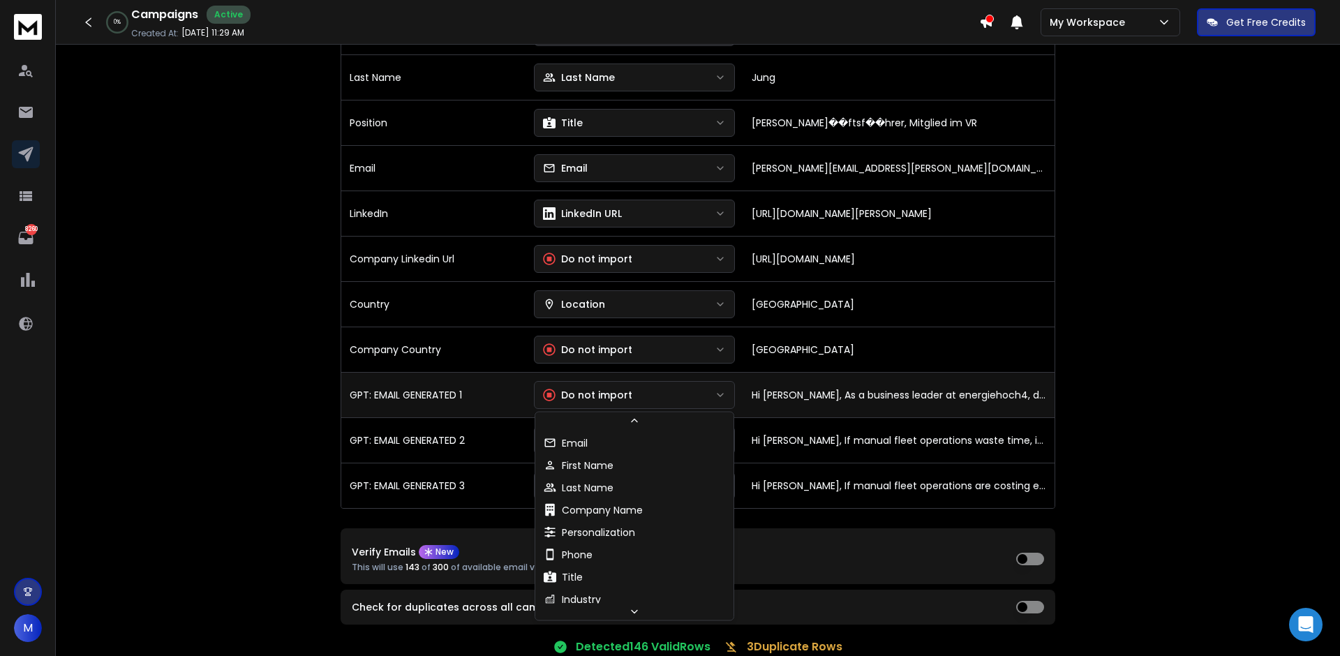
click at [689, 390] on button "Do not import" at bounding box center [634, 395] width 201 height 28
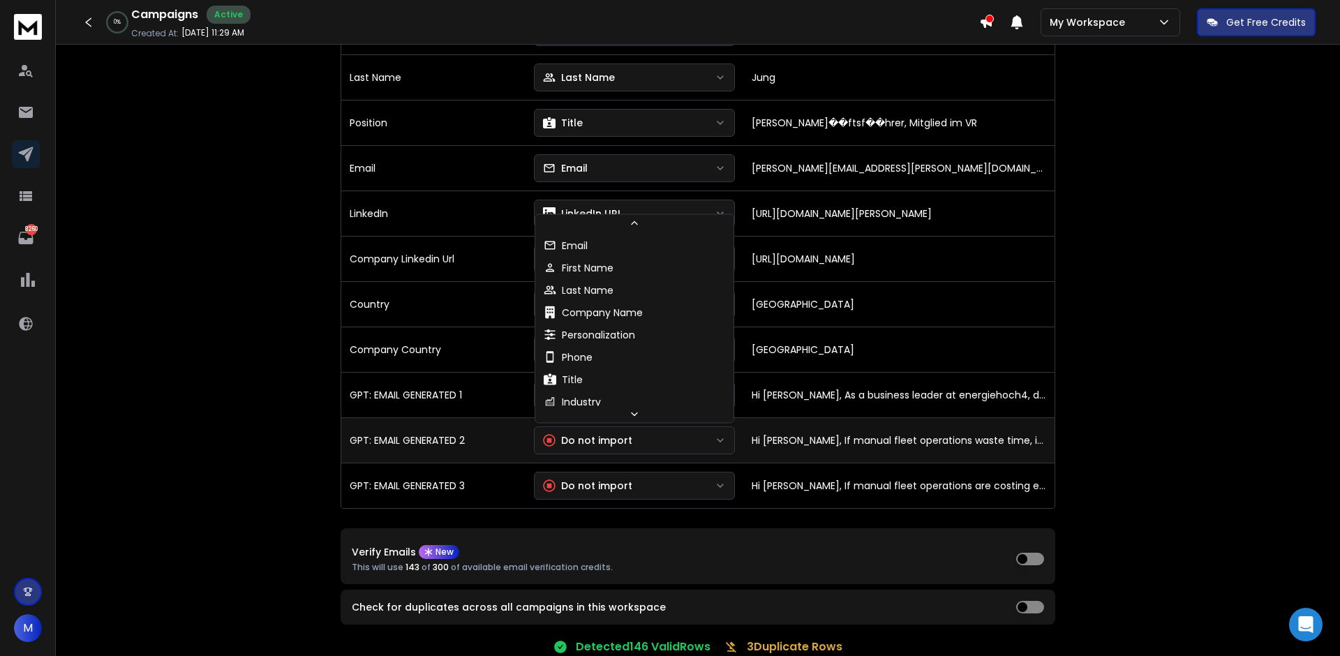
click at [621, 438] on div "Do not import" at bounding box center [587, 441] width 89 height 14
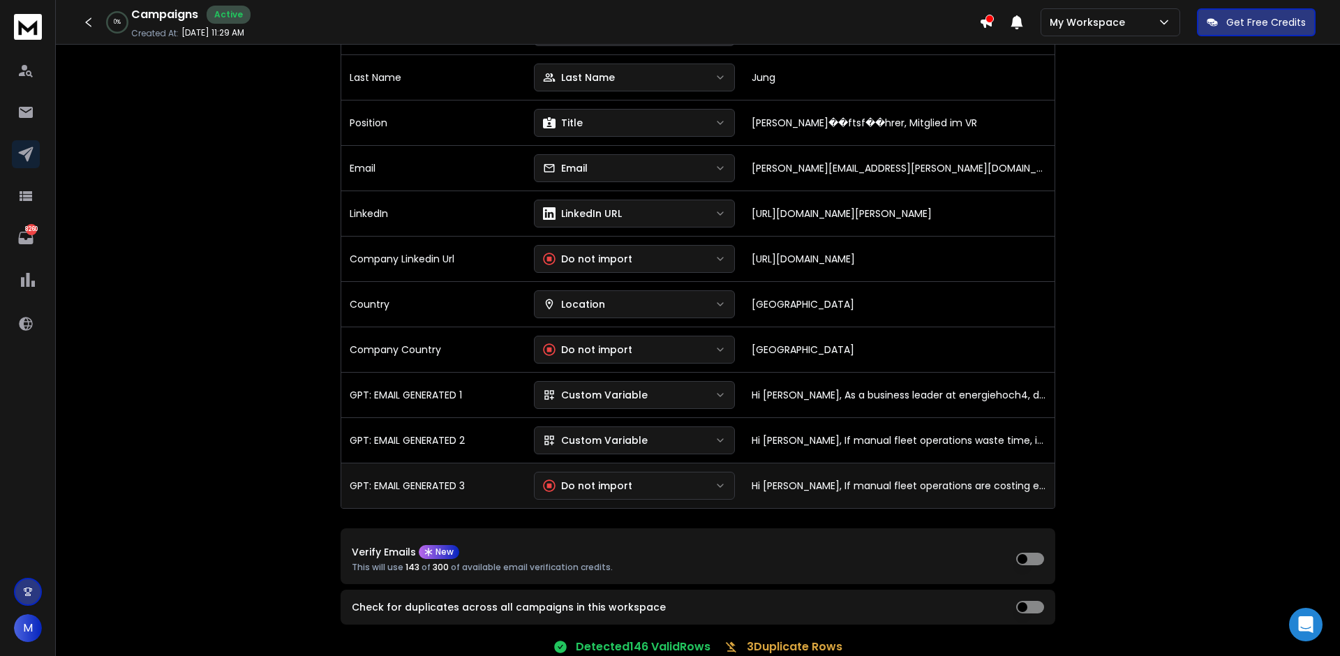
click at [618, 487] on div "Do not import" at bounding box center [587, 486] width 89 height 14
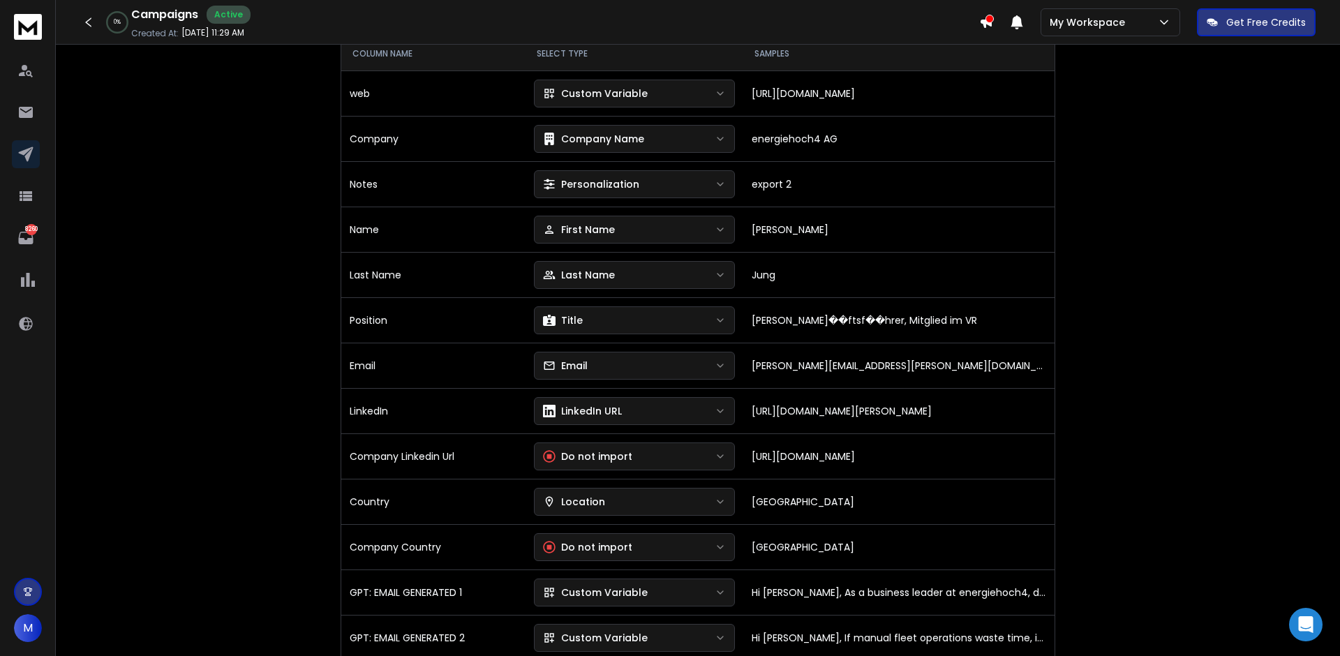
scroll to position [247, 0]
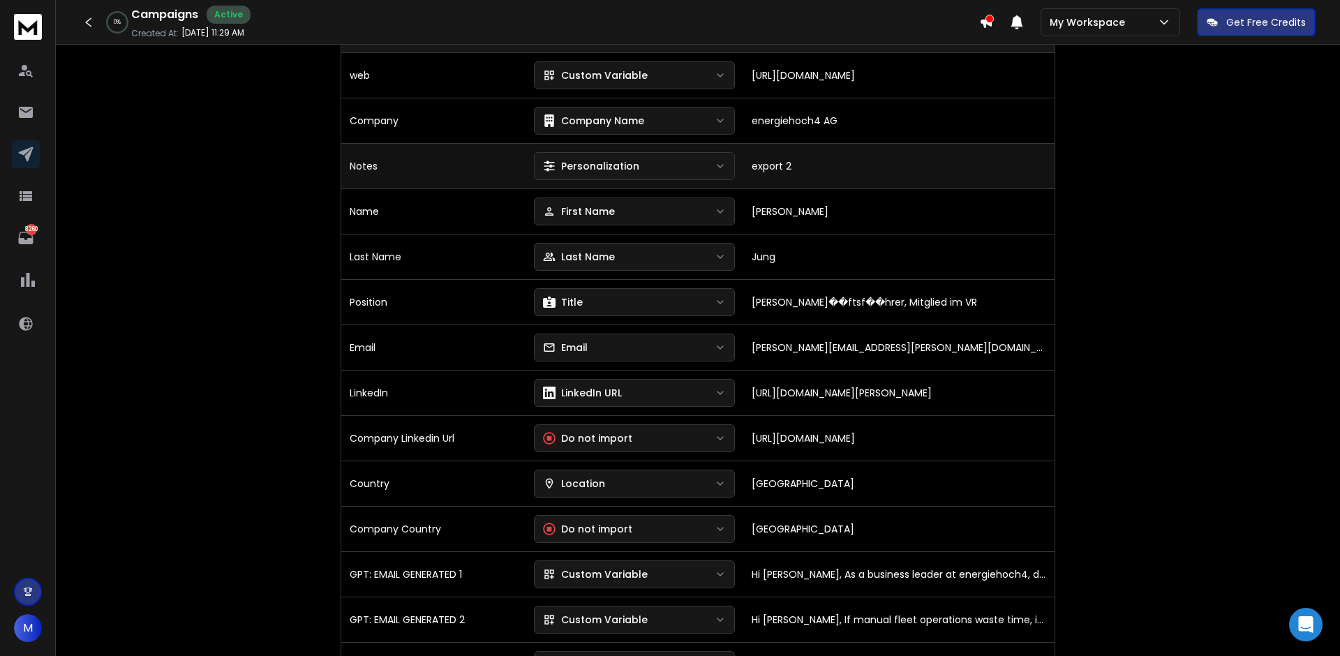
click at [620, 163] on div "Personalization" at bounding box center [591, 166] width 96 height 14
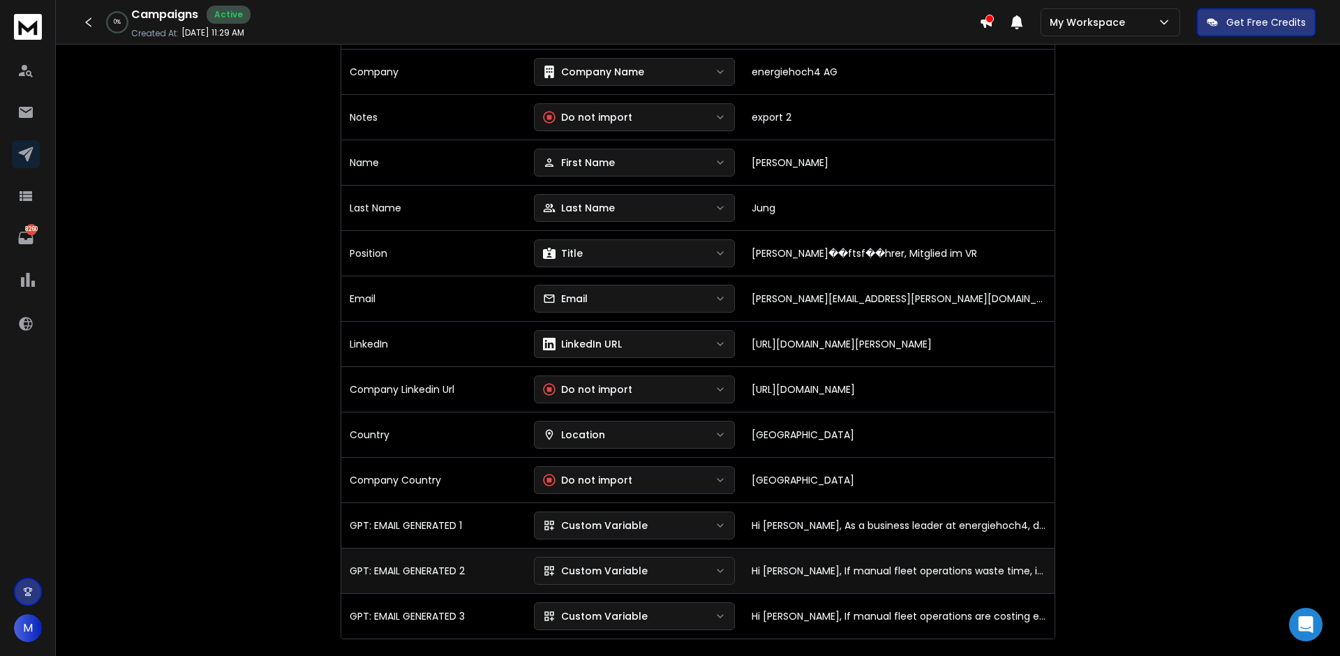
scroll to position [489, 0]
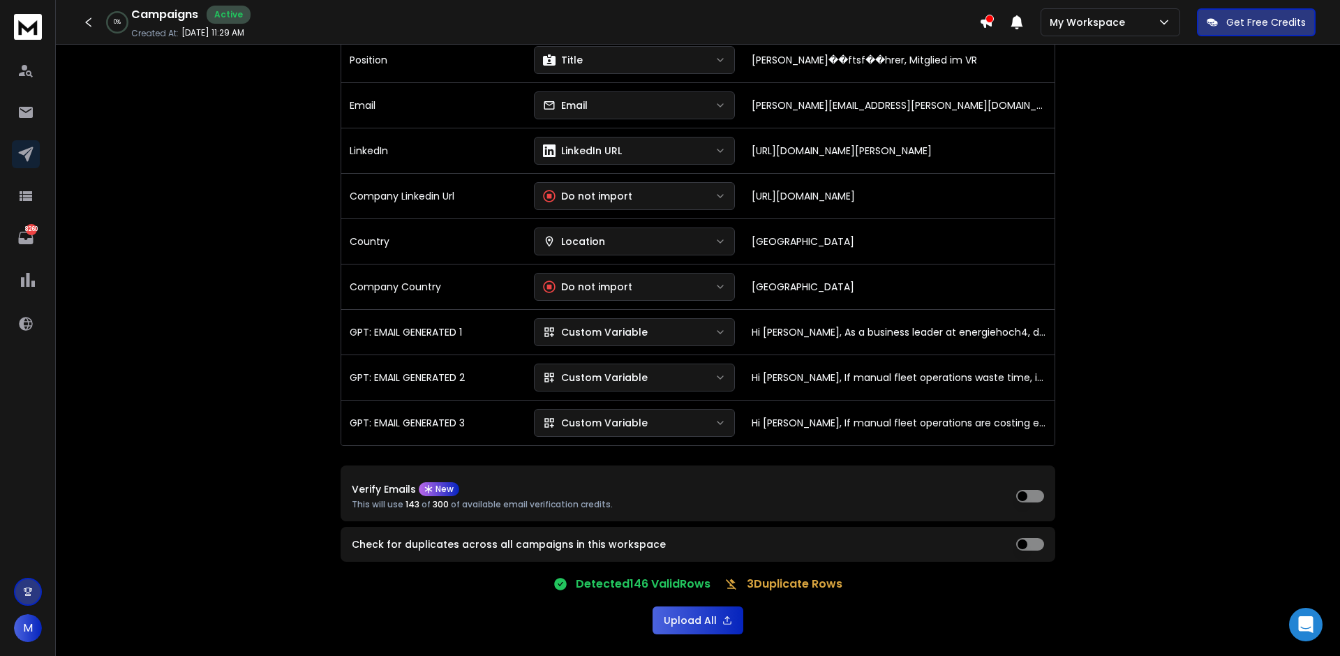
click at [702, 617] on button "Upload All" at bounding box center [698, 621] width 91 height 28
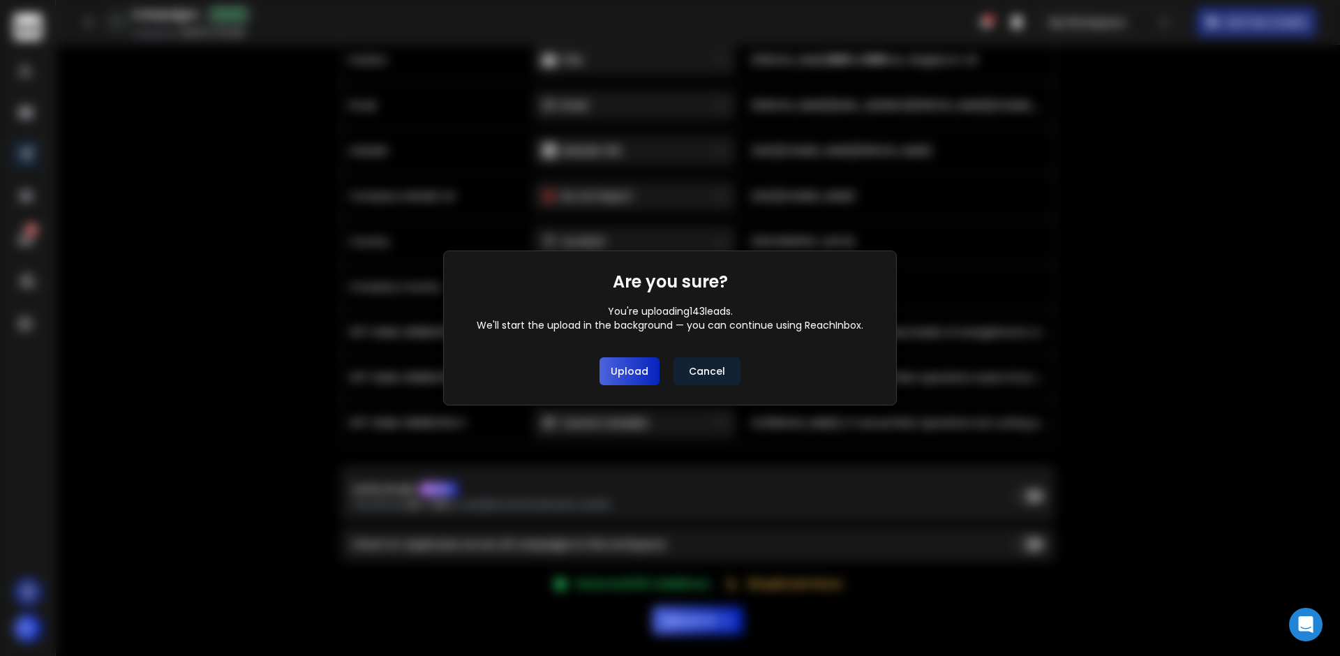
click at [640, 378] on button "Upload" at bounding box center [630, 371] width 60 height 28
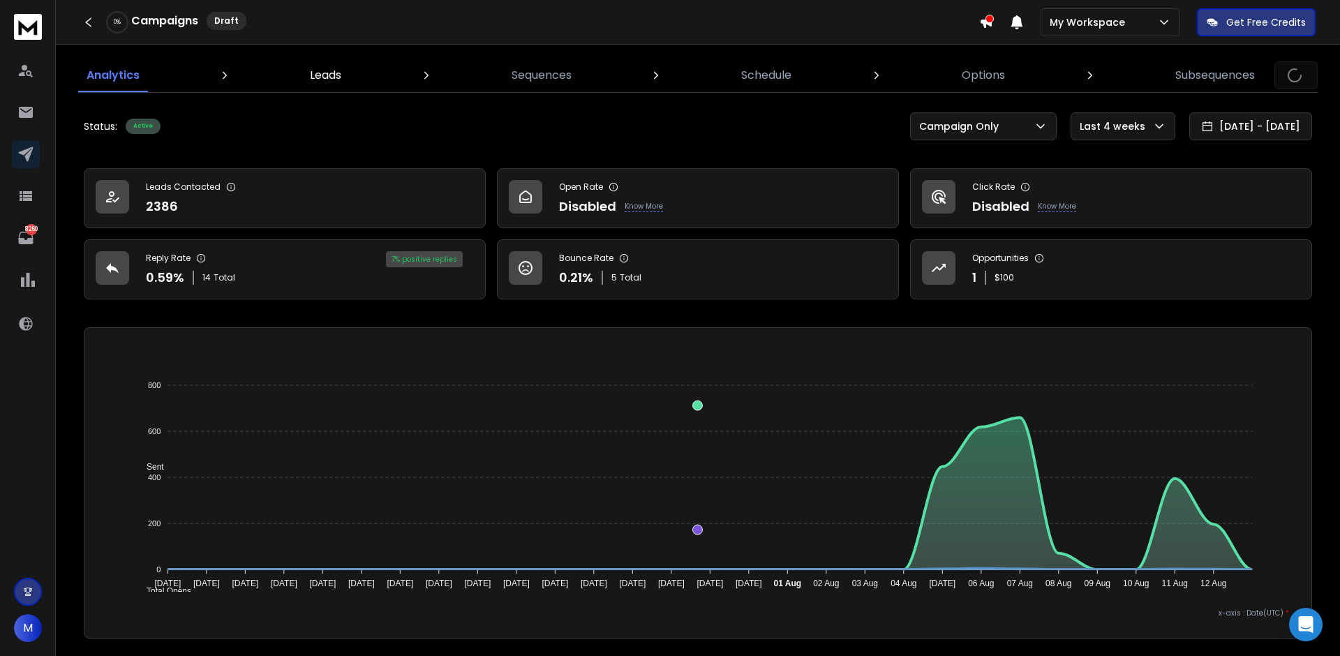
click at [327, 72] on p "Leads" at bounding box center [325, 75] width 31 height 17
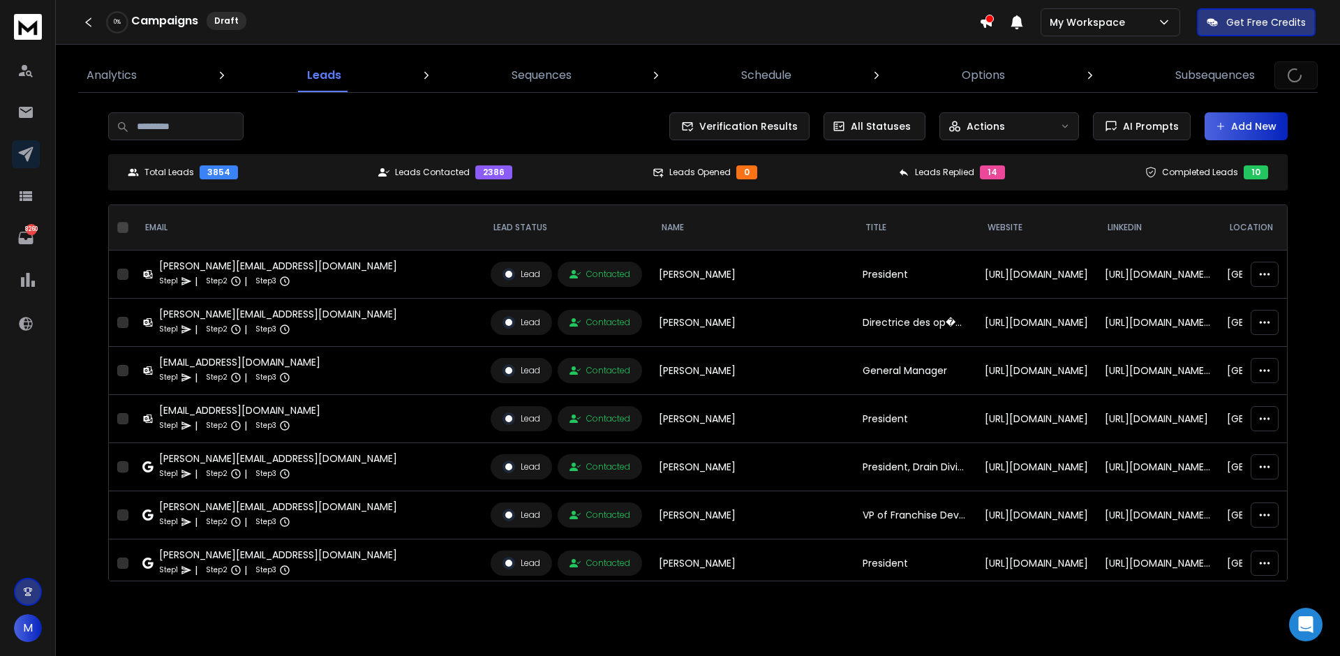
click at [1221, 121] on icon at bounding box center [1221, 126] width 10 height 10
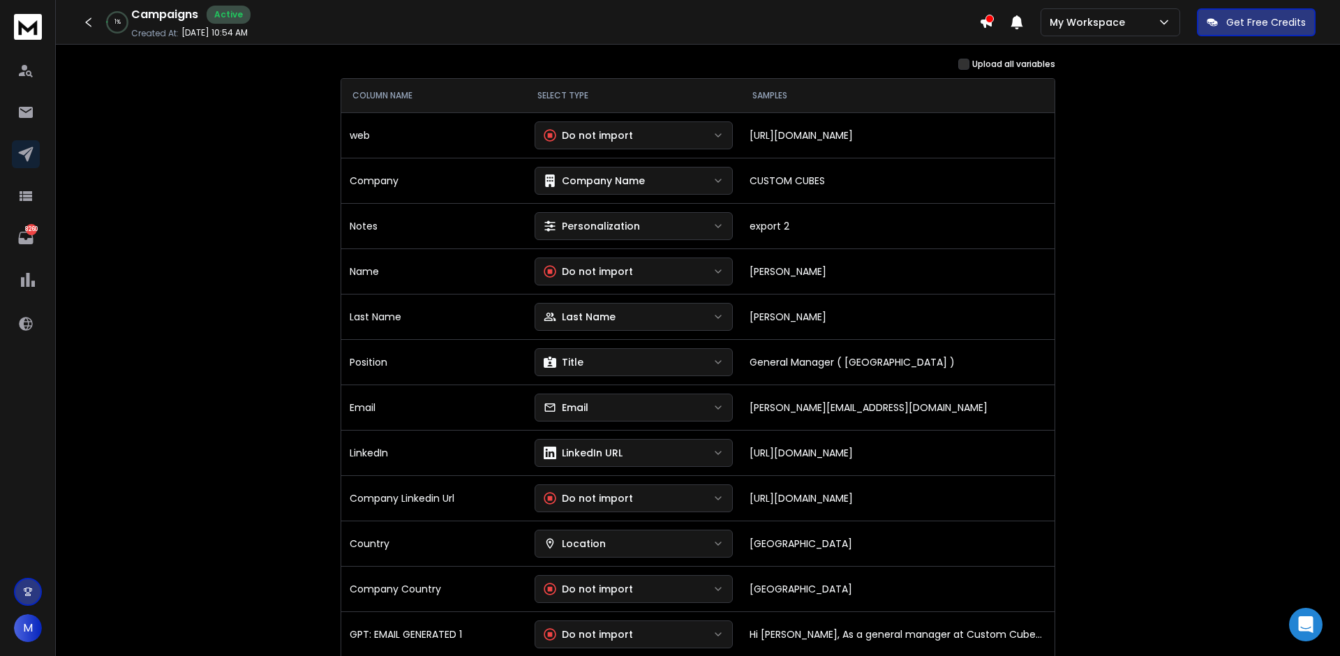
scroll to position [189, 0]
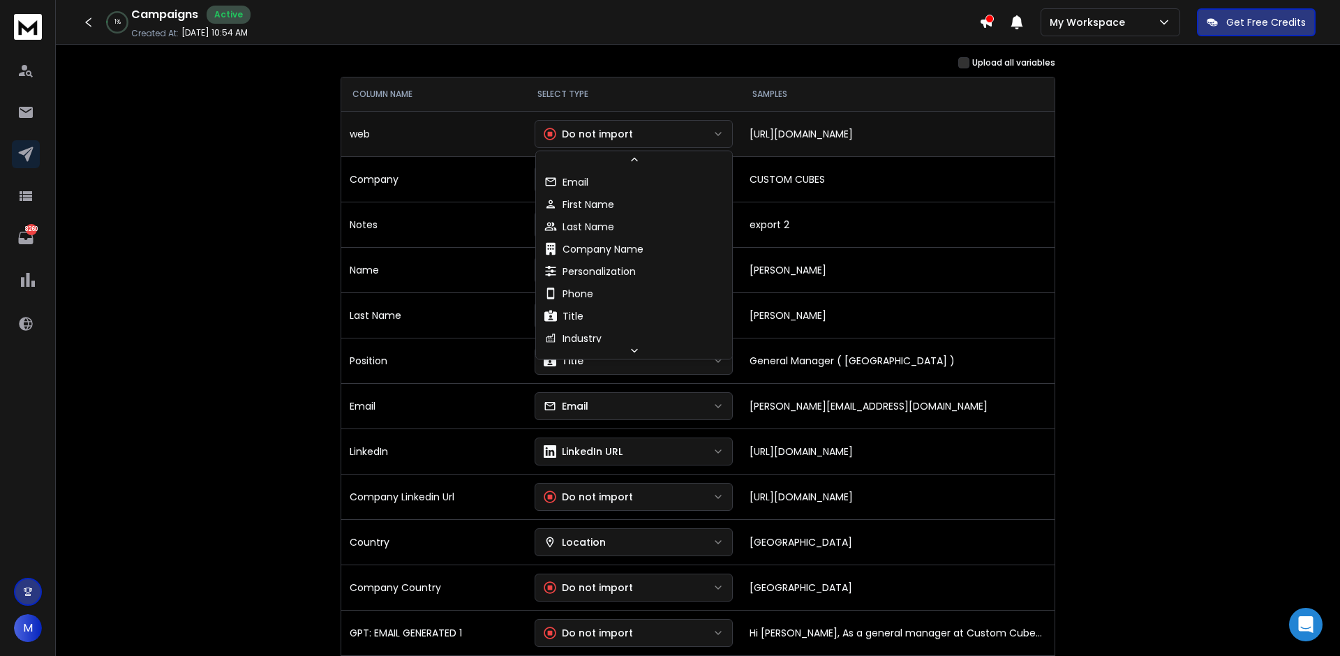
click at [595, 131] on div "Do not import" at bounding box center [588, 134] width 89 height 14
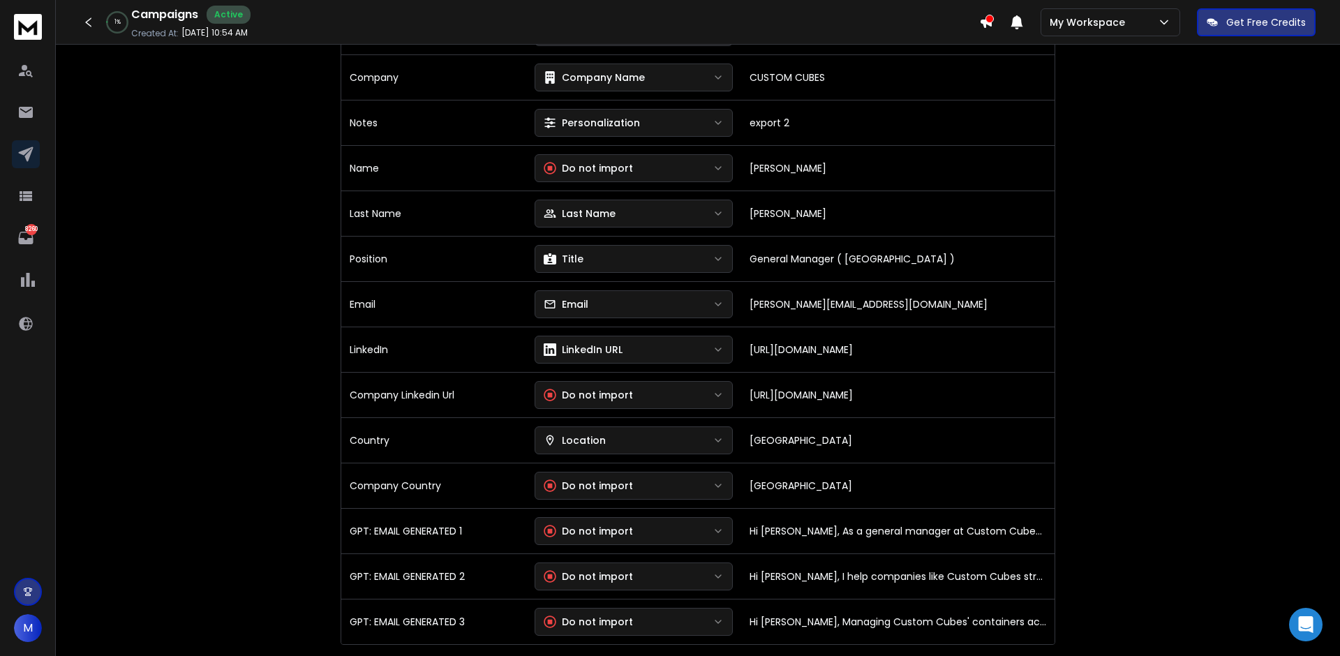
scroll to position [294, 0]
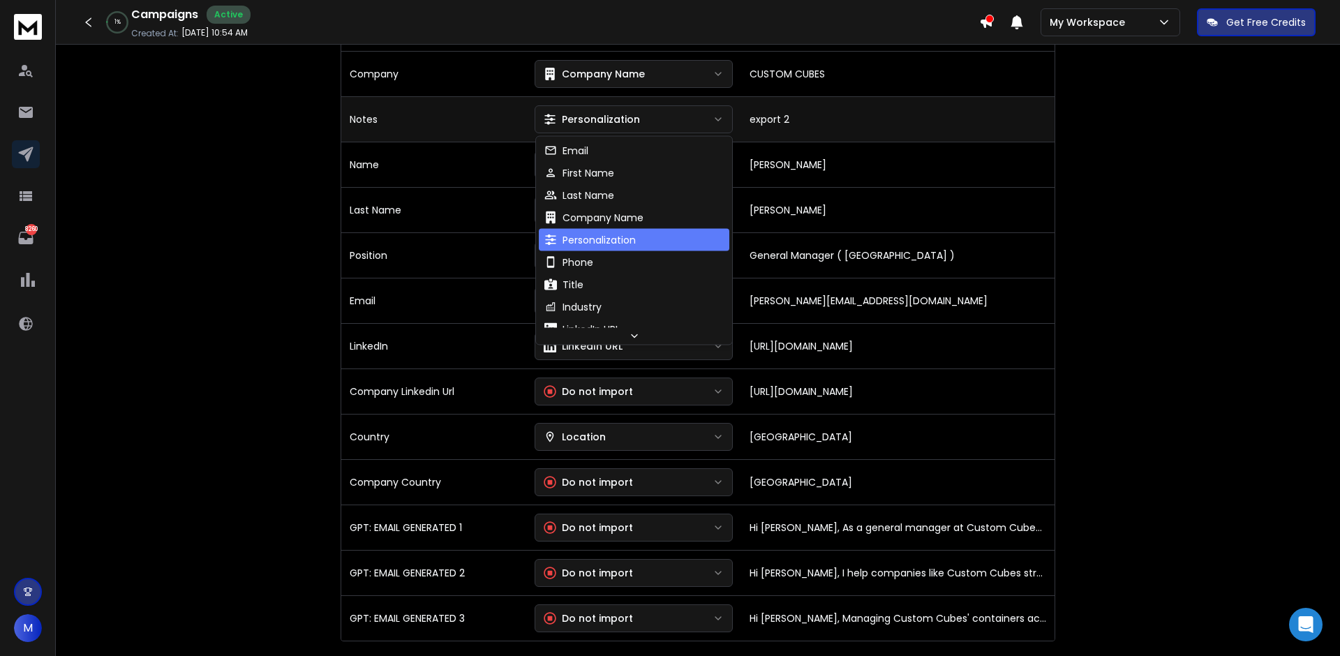
click at [609, 110] on button "Personalization" at bounding box center [634, 119] width 198 height 28
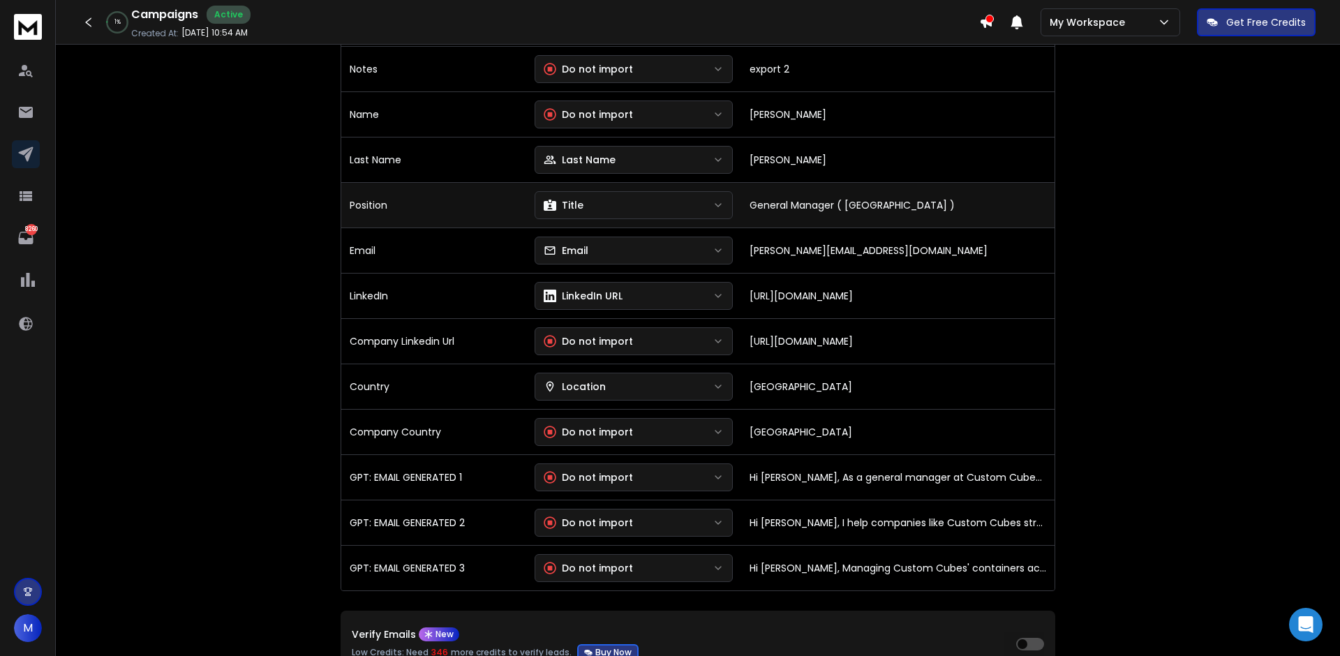
scroll to position [345, 0]
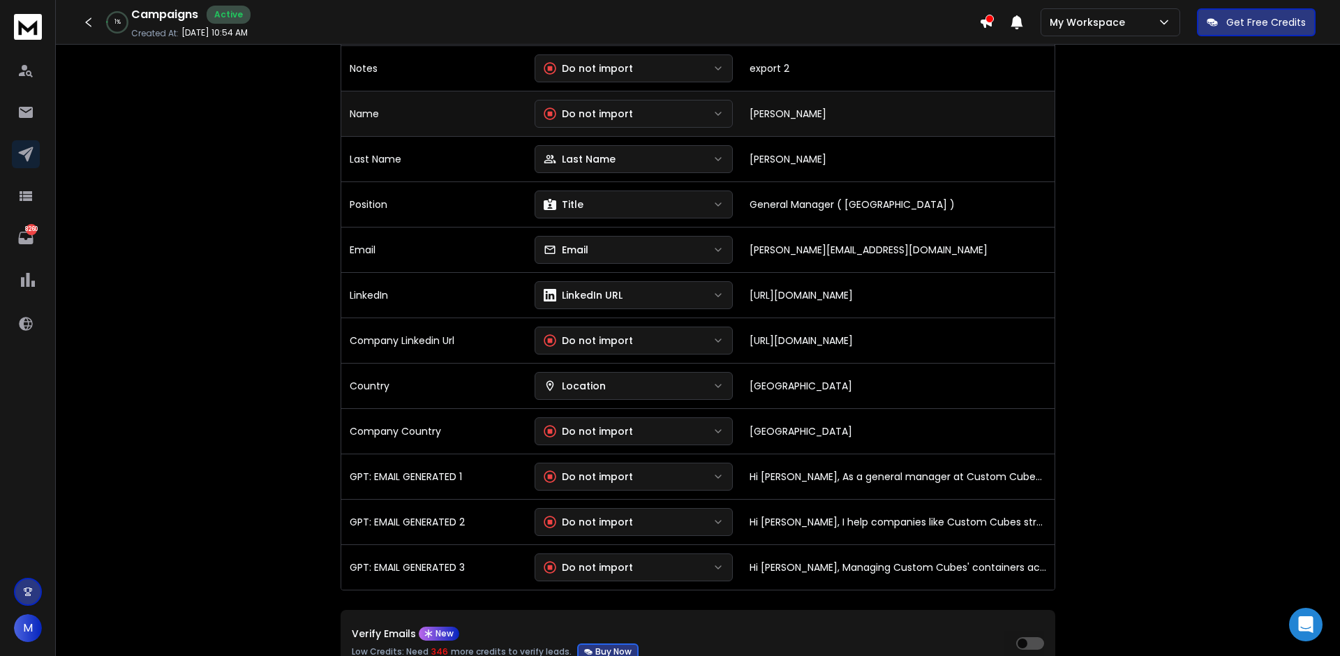
click at [707, 114] on button "Do not import" at bounding box center [634, 114] width 198 height 28
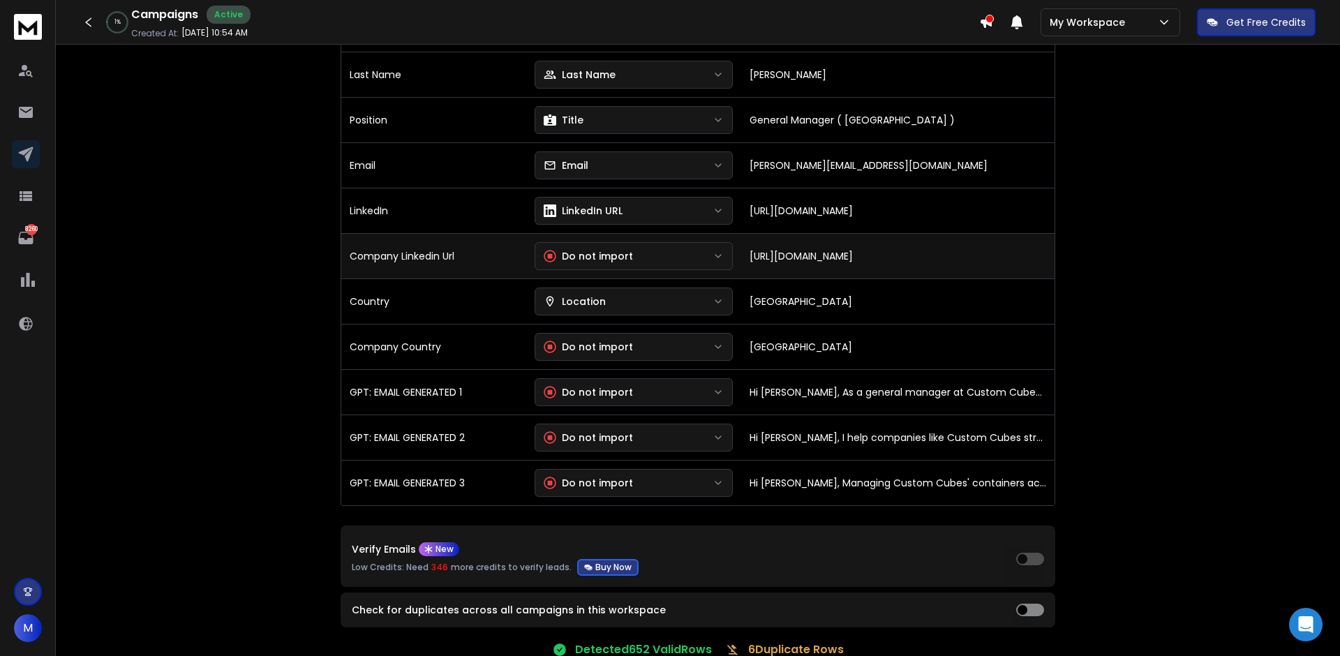
scroll to position [436, 0]
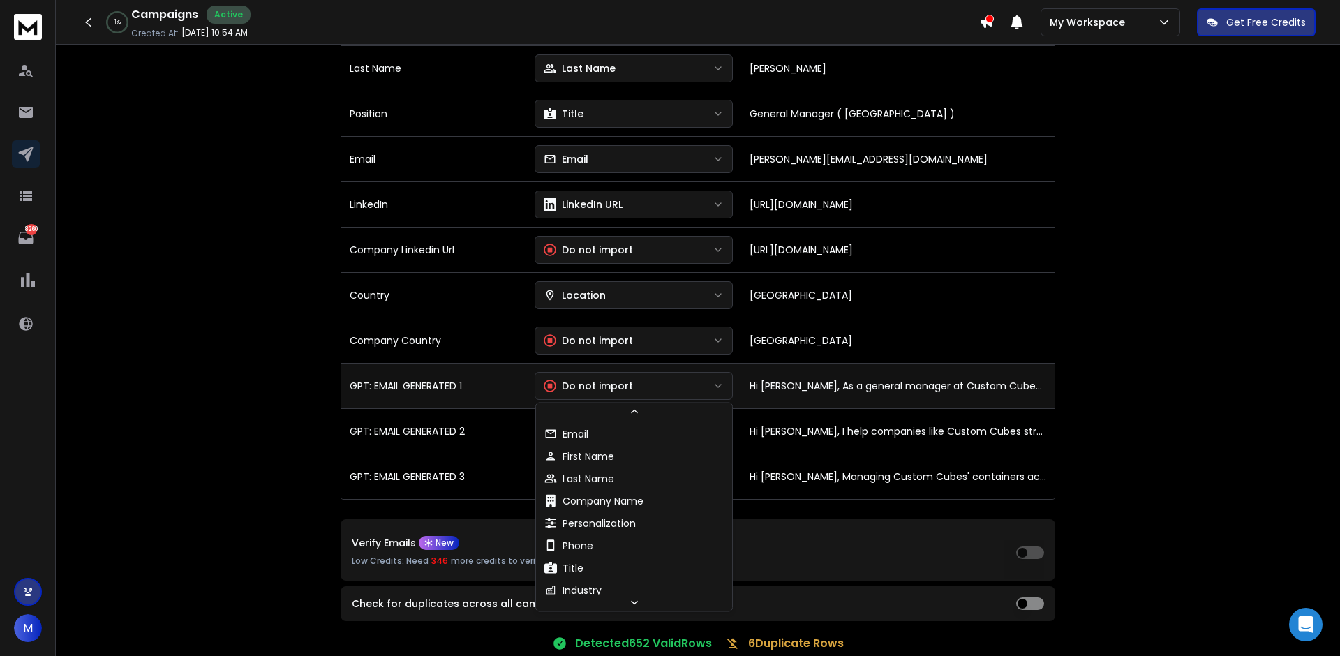
click at [623, 380] on div "Do not import" at bounding box center [588, 386] width 89 height 14
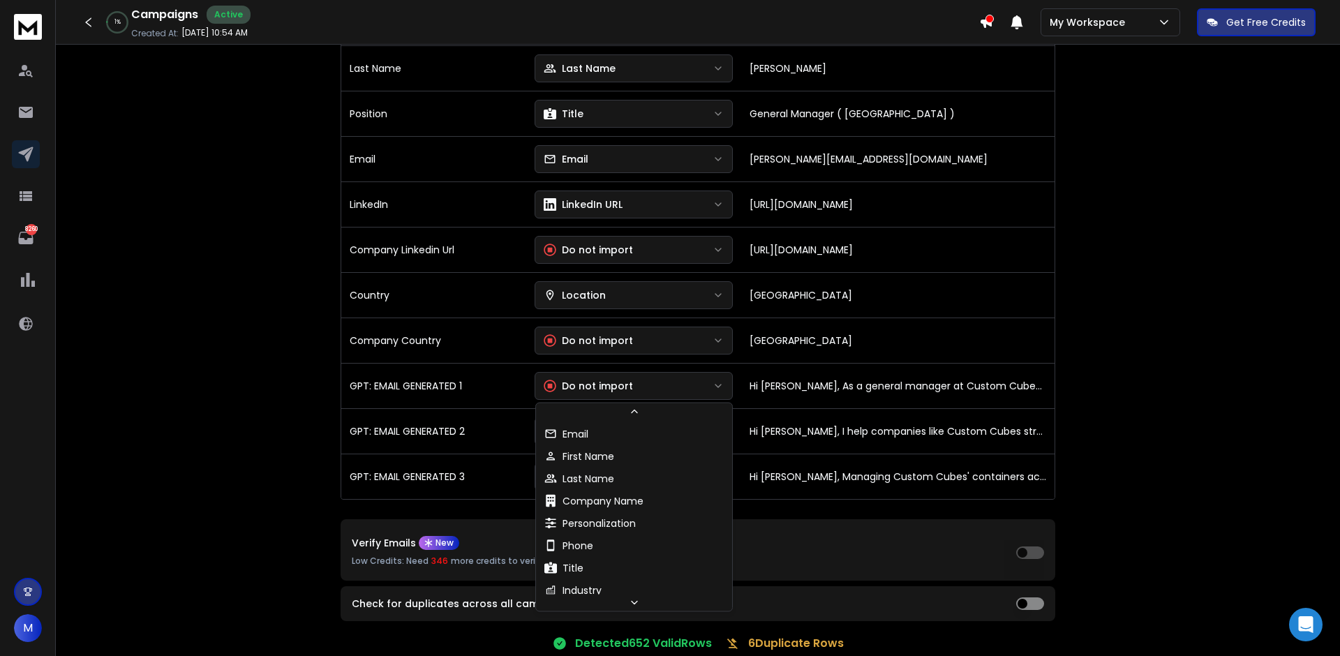
scroll to position [141, 0]
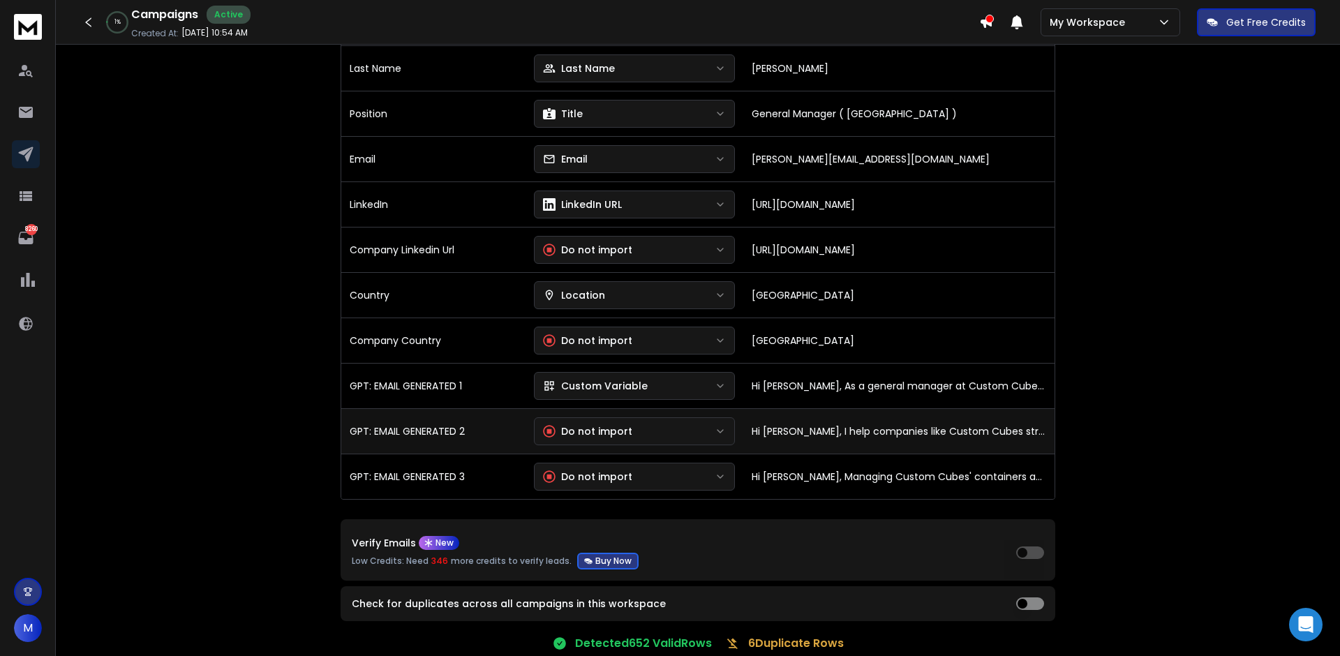
click at [611, 434] on div "Do not import" at bounding box center [587, 431] width 89 height 14
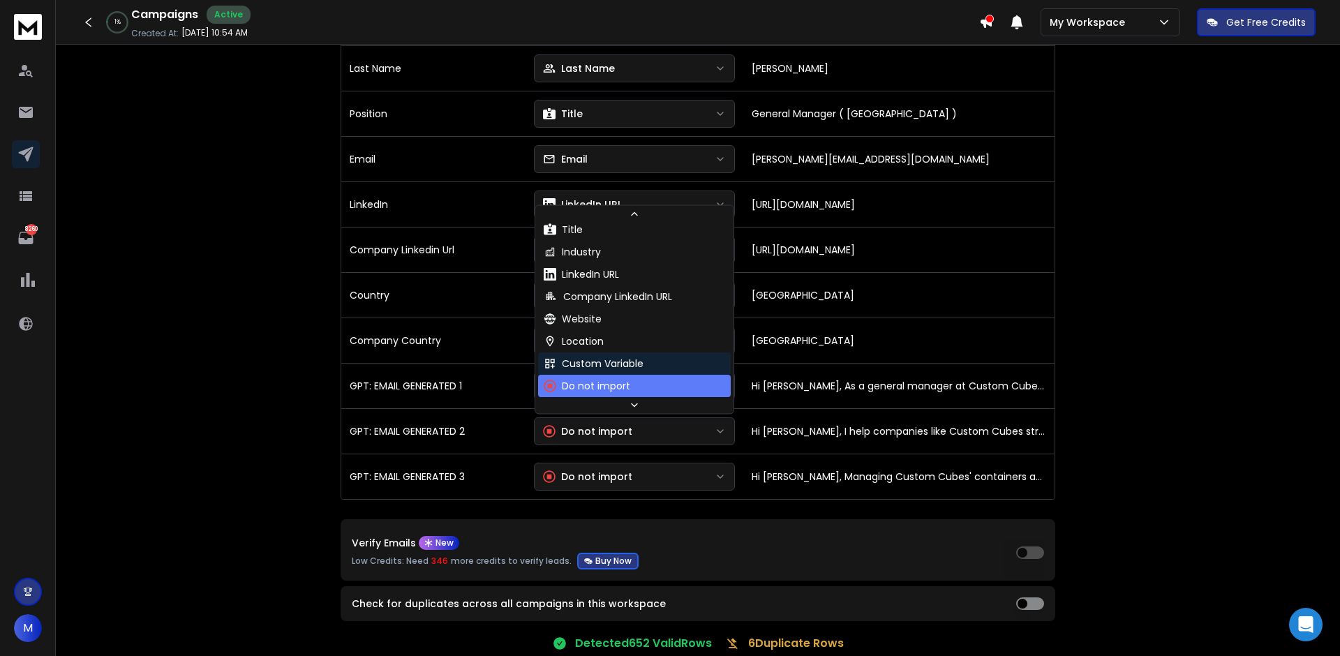
scroll to position [127, 0]
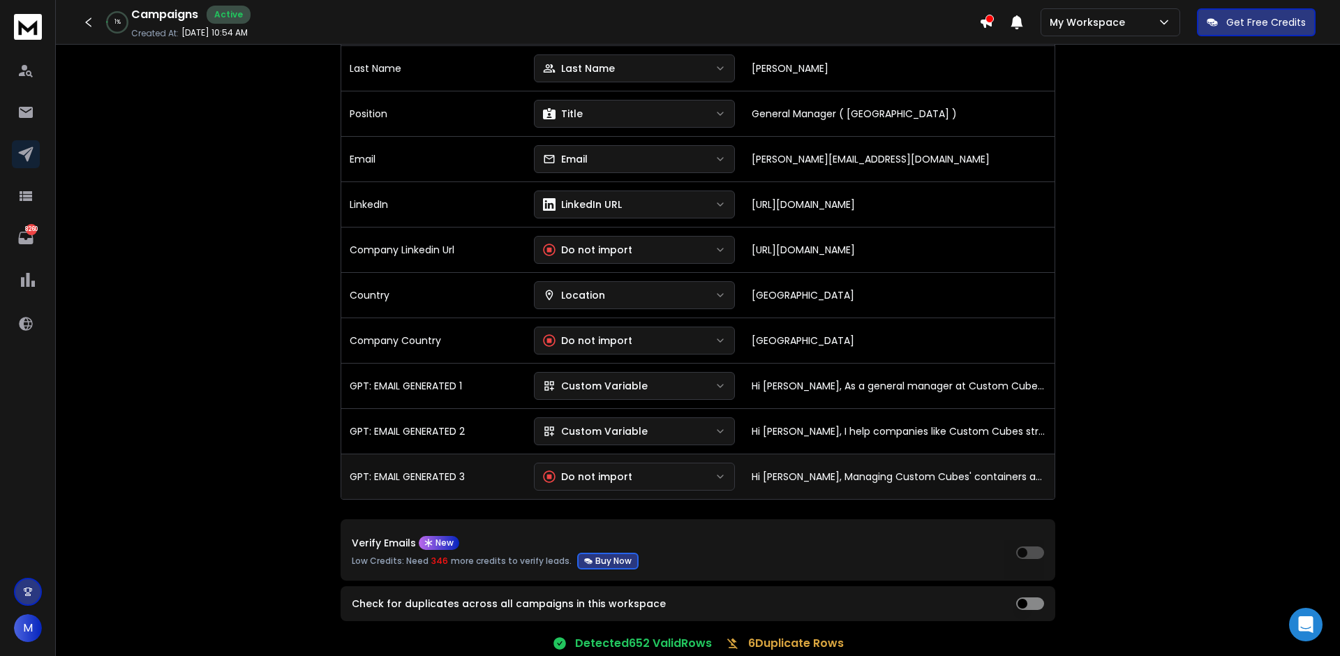
click at [609, 477] on div "Do not import" at bounding box center [587, 477] width 89 height 14
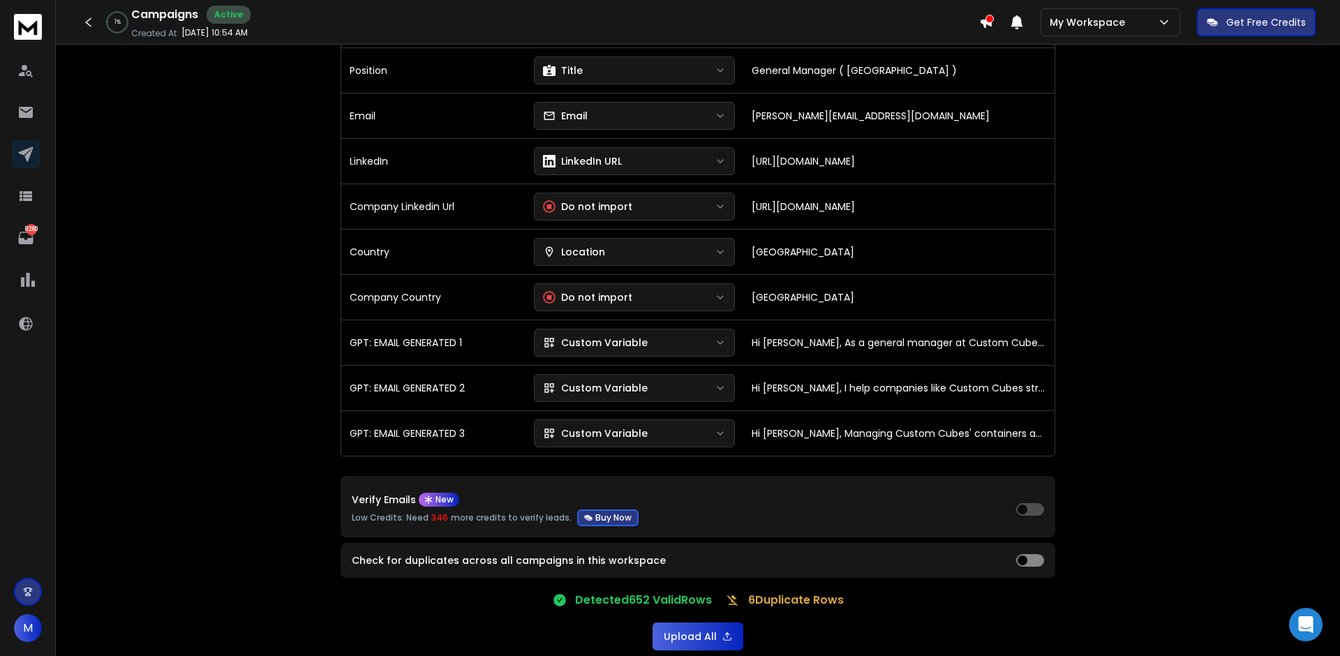
scroll to position [484, 0]
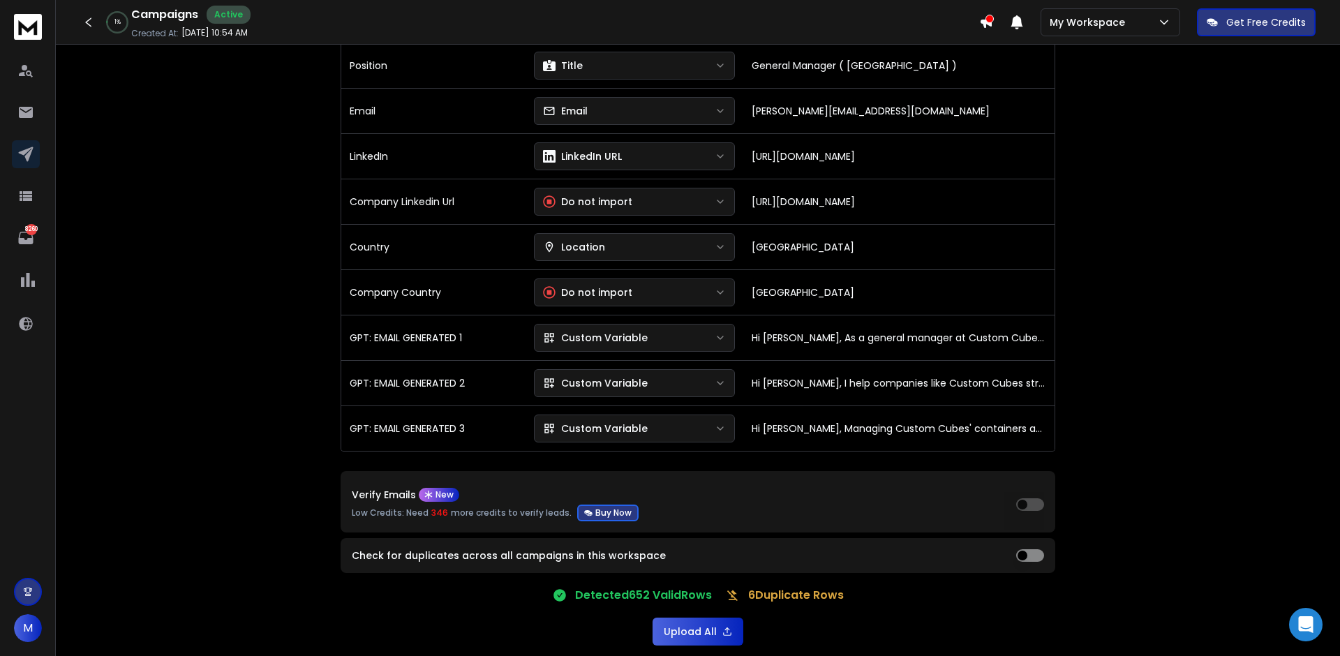
click at [718, 635] on button "Upload All" at bounding box center [698, 632] width 91 height 28
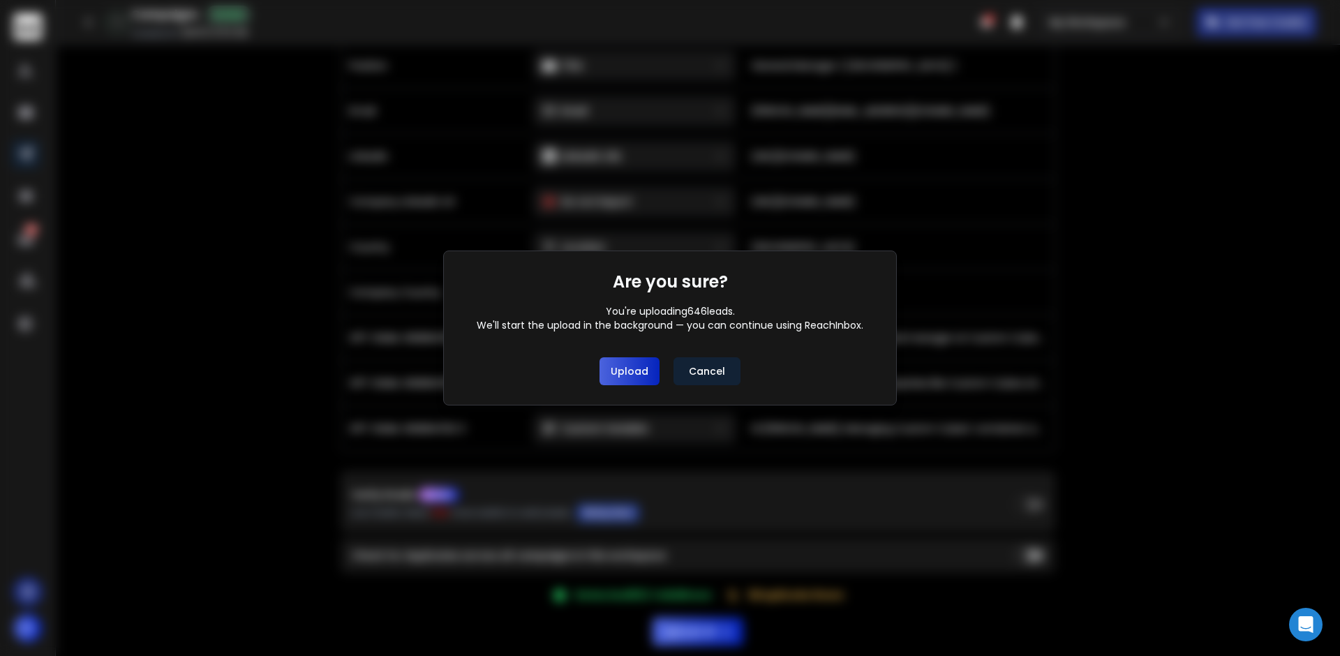
click at [636, 367] on button "Upload" at bounding box center [630, 371] width 60 height 28
